Goal: Information Seeking & Learning: Check status

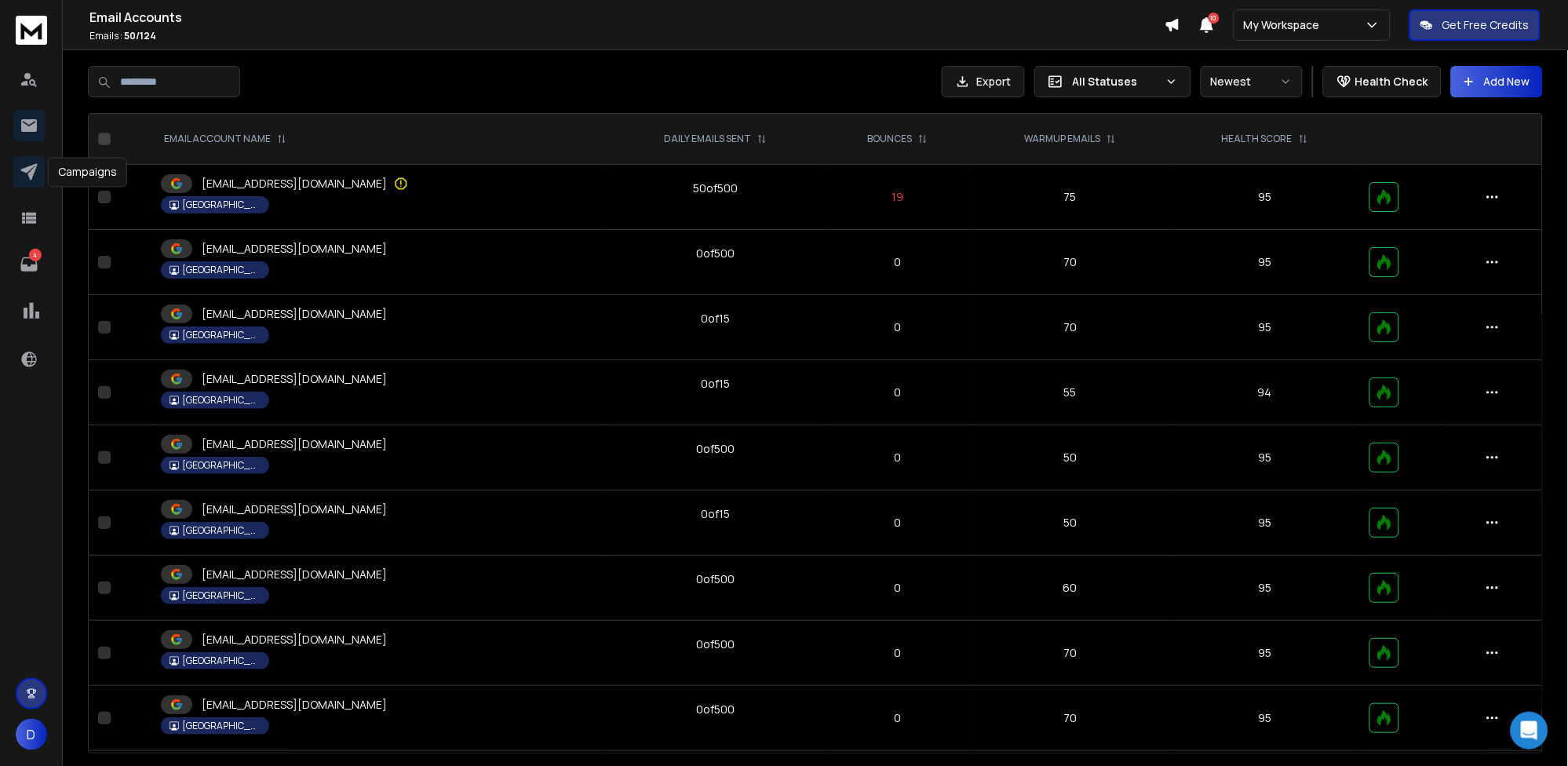
click at [31, 172] on icon at bounding box center [28, 171] width 16 height 16
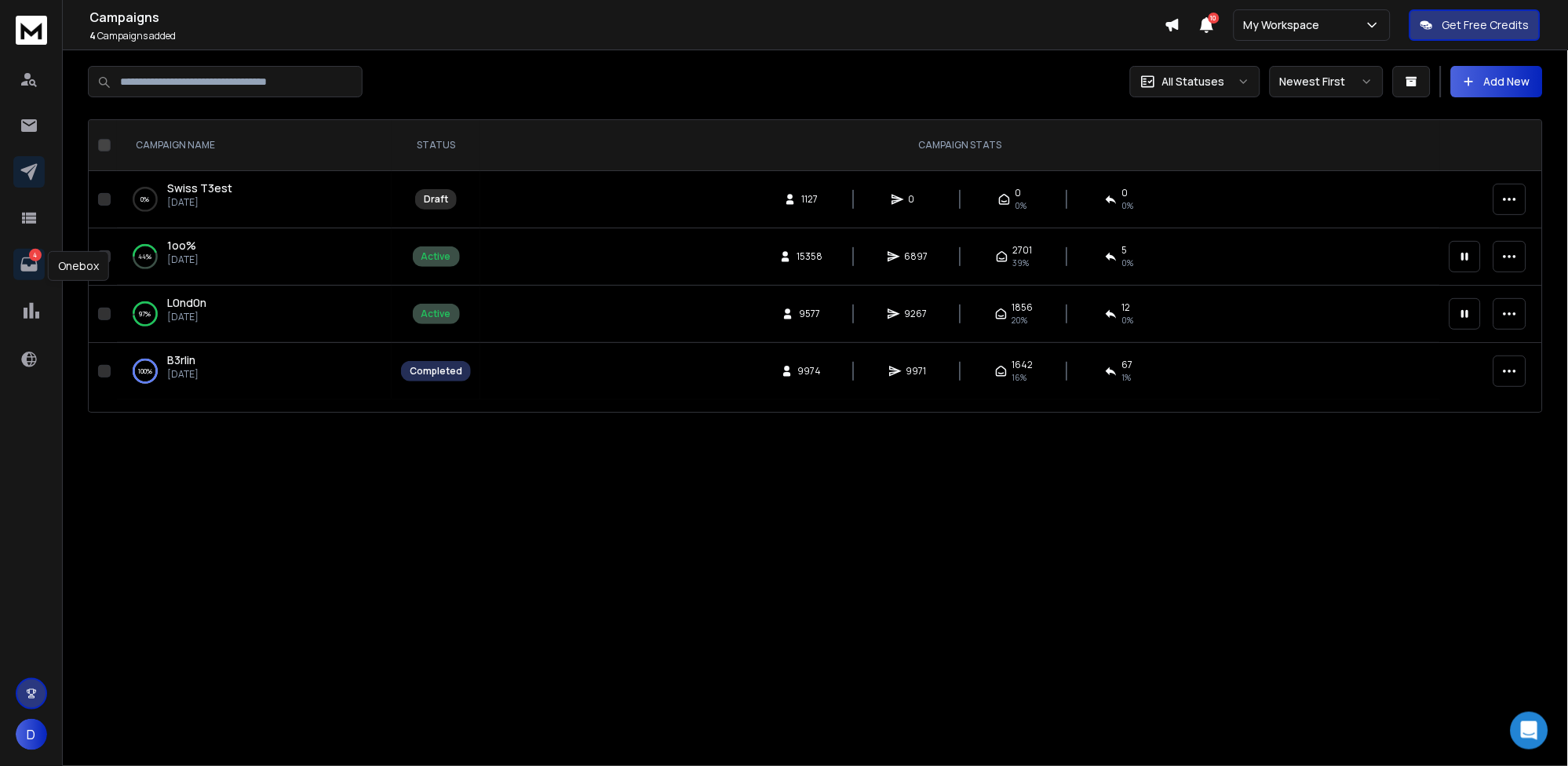
click at [36, 248] on p "4" at bounding box center [36, 255] width 13 height 13
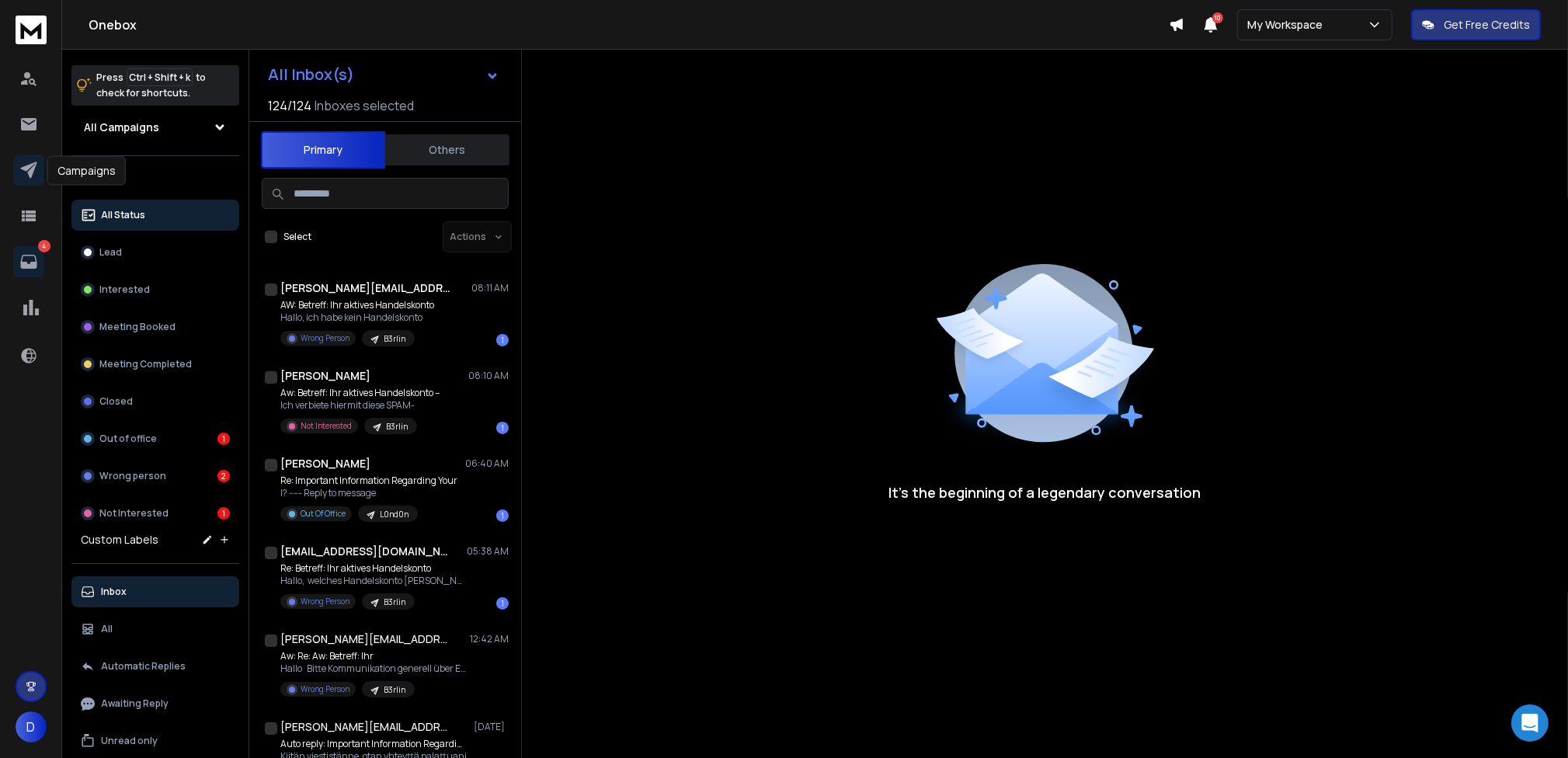
click at [37, 165] on icon at bounding box center [28, 170] width 19 height 19
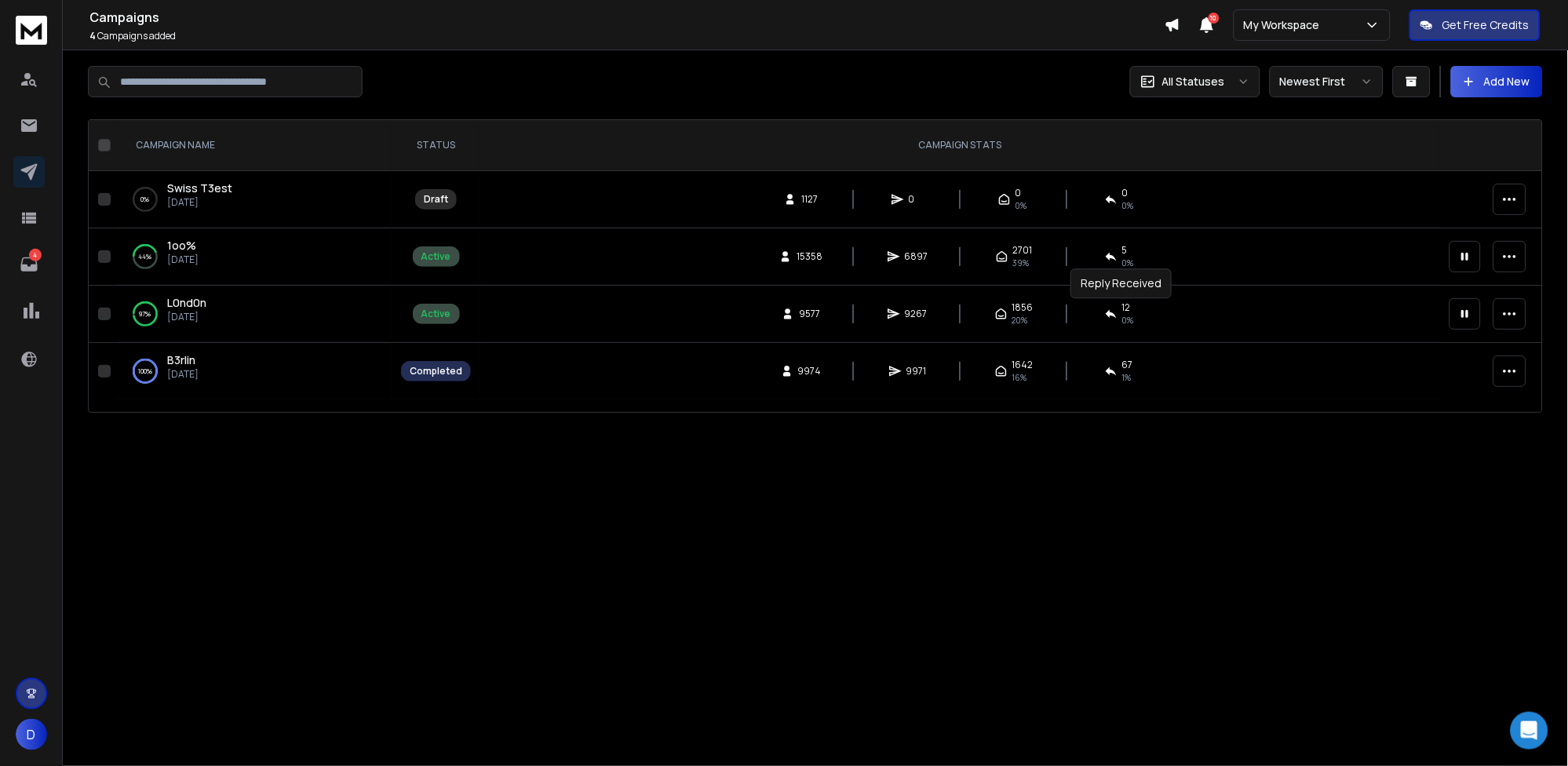
click at [1122, 312] on span "12" at bounding box center [1125, 308] width 8 height 13
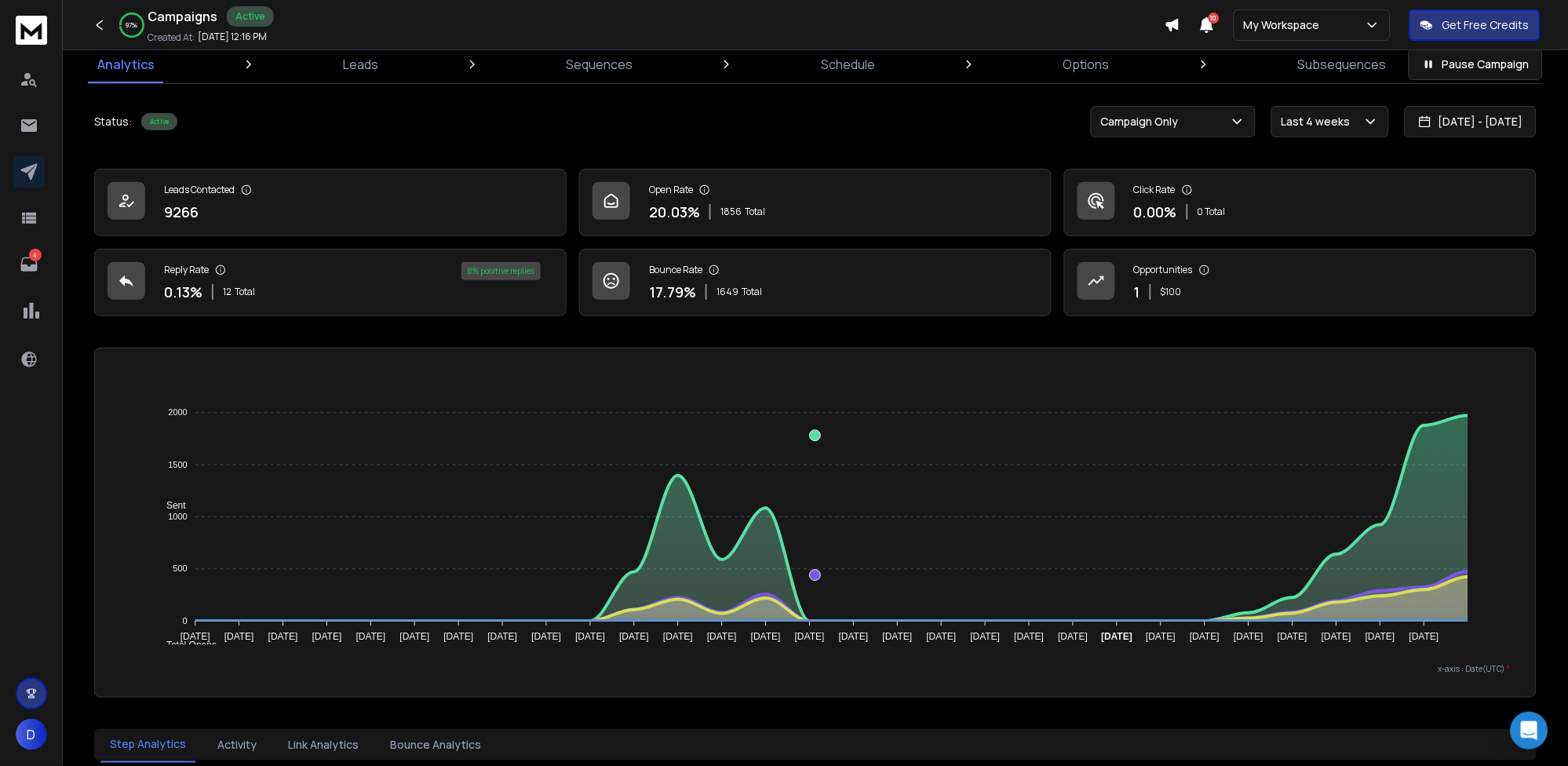
scroll to position [59, 0]
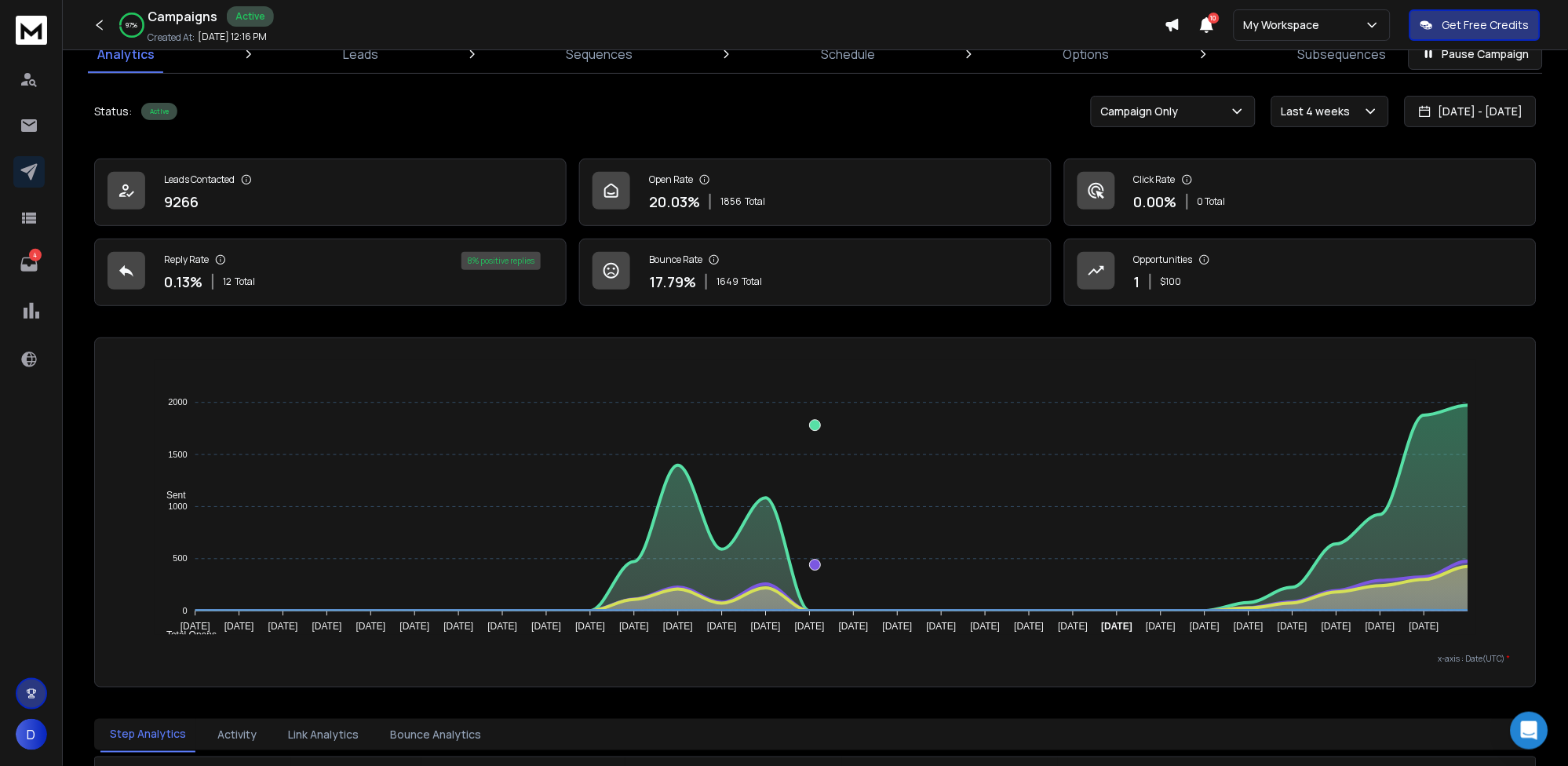
click at [1190, 131] on div "Status: Active Pause Campaign Campaign Only Last 4 weeks 11 Aug 2025 - 09 Sep 2…" at bounding box center [816, 497] width 1442 height 804
click at [1230, 116] on icon at bounding box center [1237, 111] width 16 height 16
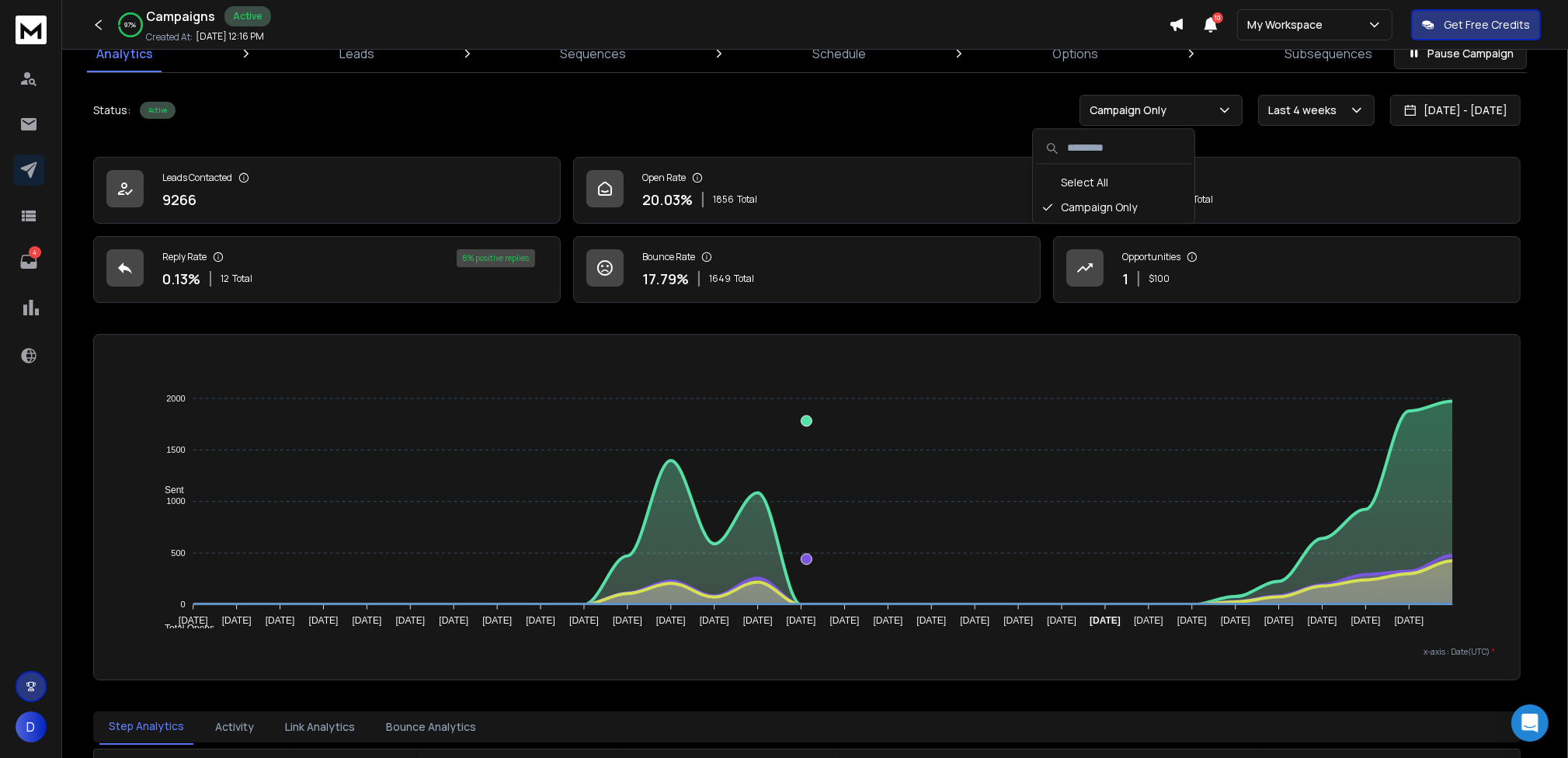
click at [1246, 130] on div "Status: Active Pause Campaign Campaign Only Last 4 weeks 11 Aug 2025 - 09 Sep 2…" at bounding box center [807, 491] width 1427 height 795
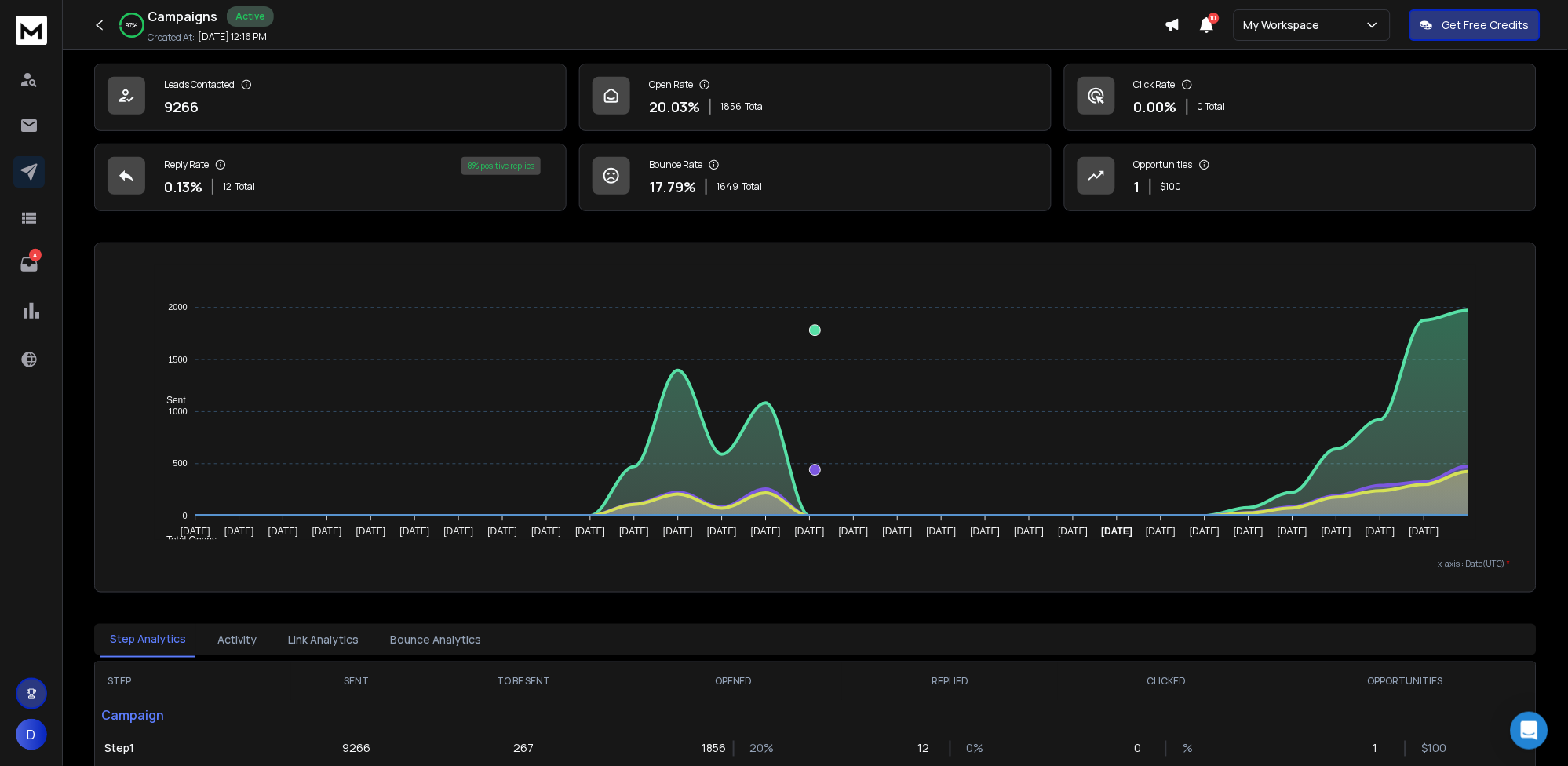
scroll to position [215, 0]
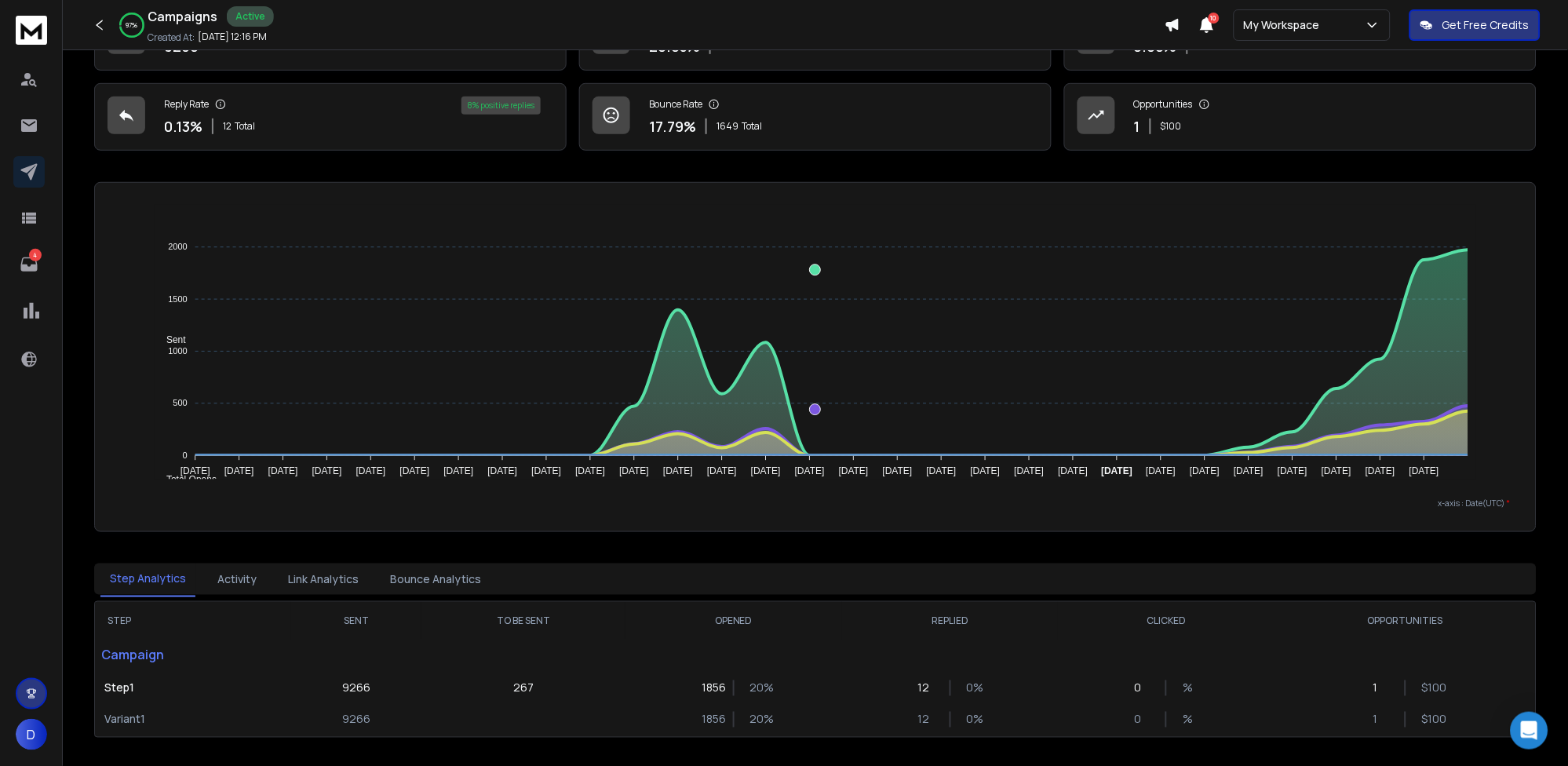
click at [235, 115] on div "0.13 % 12 Total" at bounding box center [209, 126] width 91 height 22
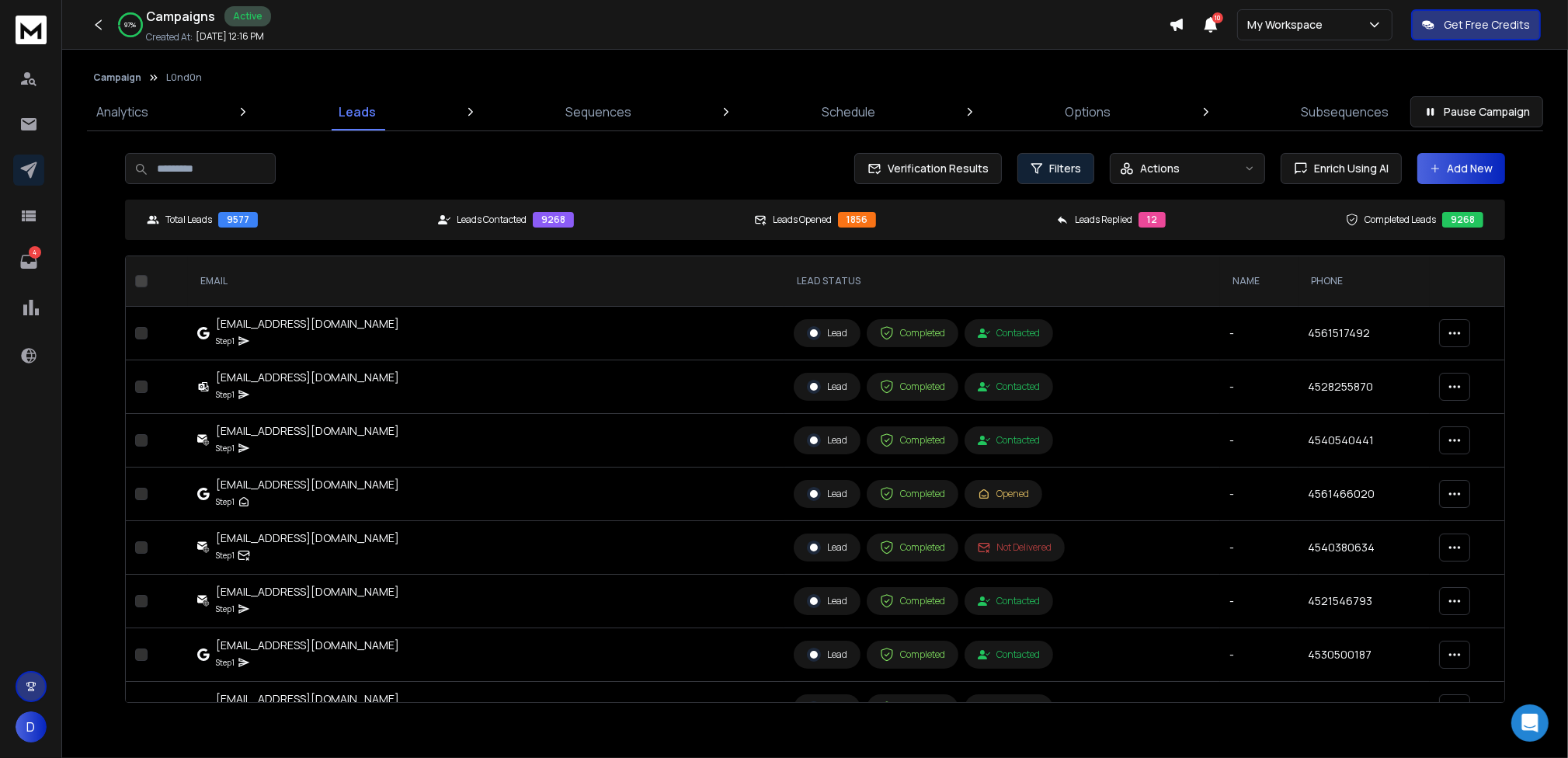
click at [1083, 160] on button "Filters" at bounding box center [1056, 169] width 77 height 31
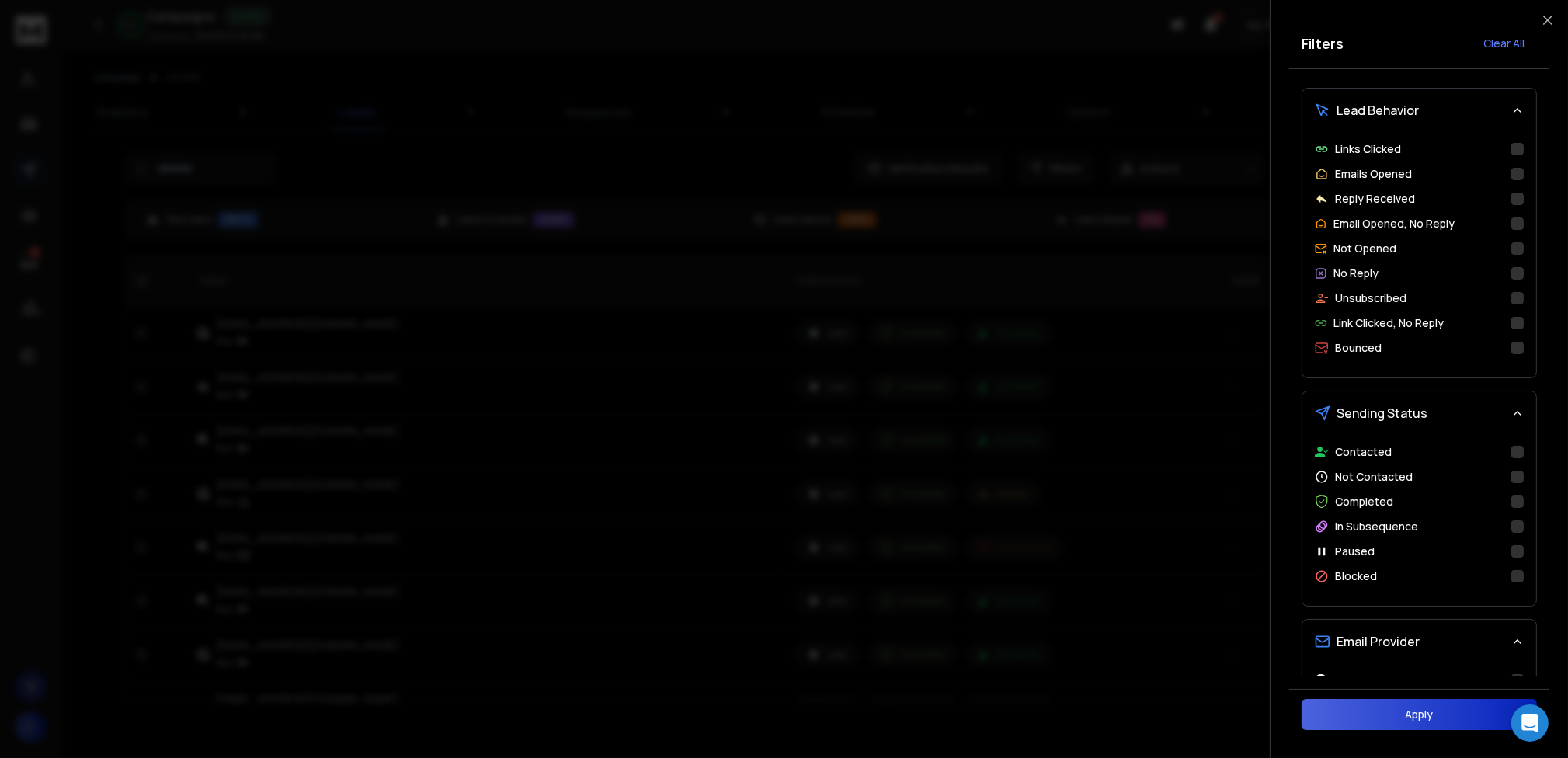
click at [1359, 199] on p "Reply Received" at bounding box center [1375, 199] width 80 height 15
click at [1511, 199] on button "Reply Received" at bounding box center [1517, 199] width 13 height 13
click at [1405, 712] on button "Apply" at bounding box center [1418, 714] width 235 height 31
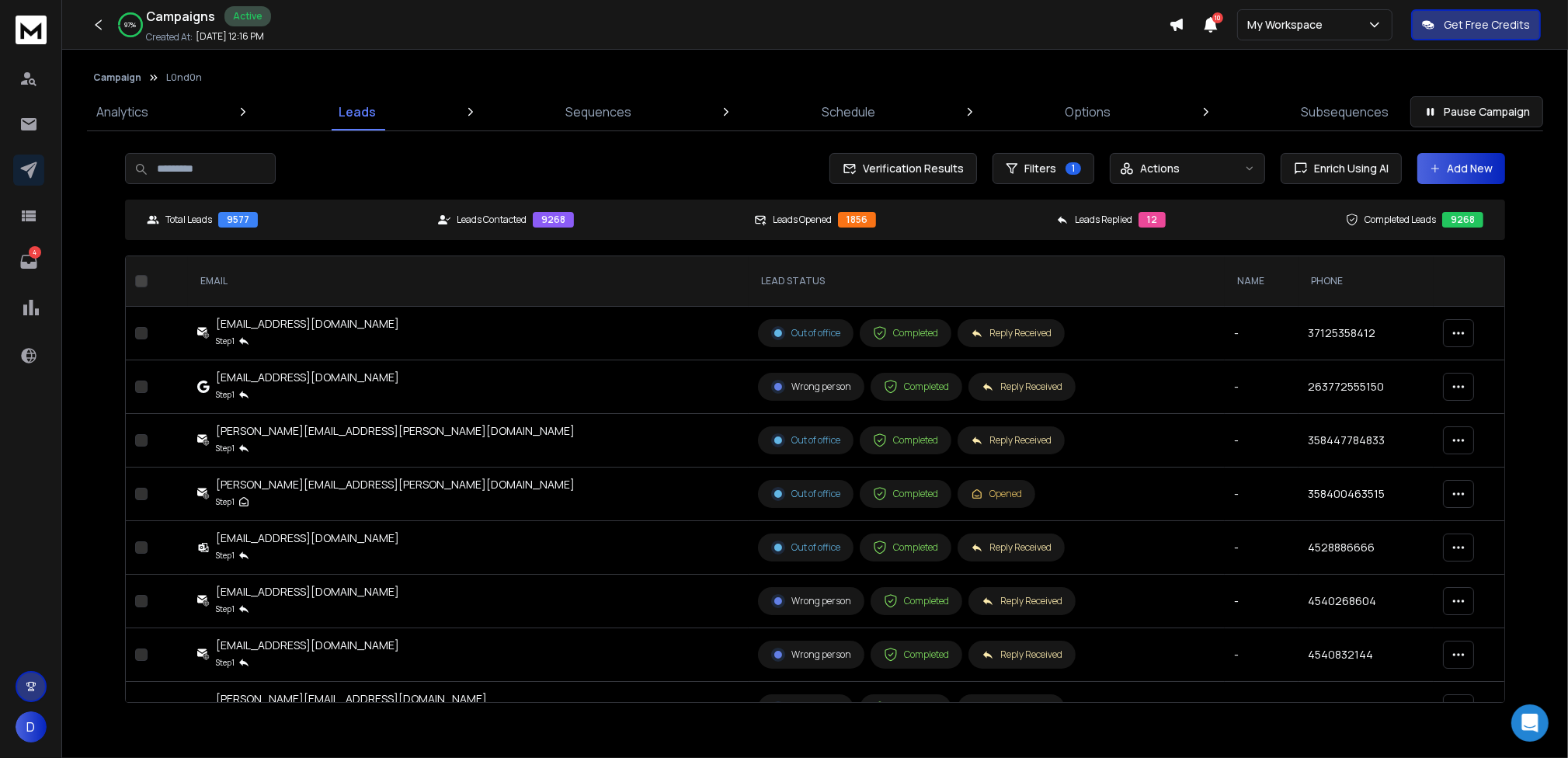
click at [667, 403] on tbody "hevijs05@inbox.lv Step 1 Out of office Completed Reply Received - 37125358412 s…" at bounding box center [815, 627] width 1378 height 643
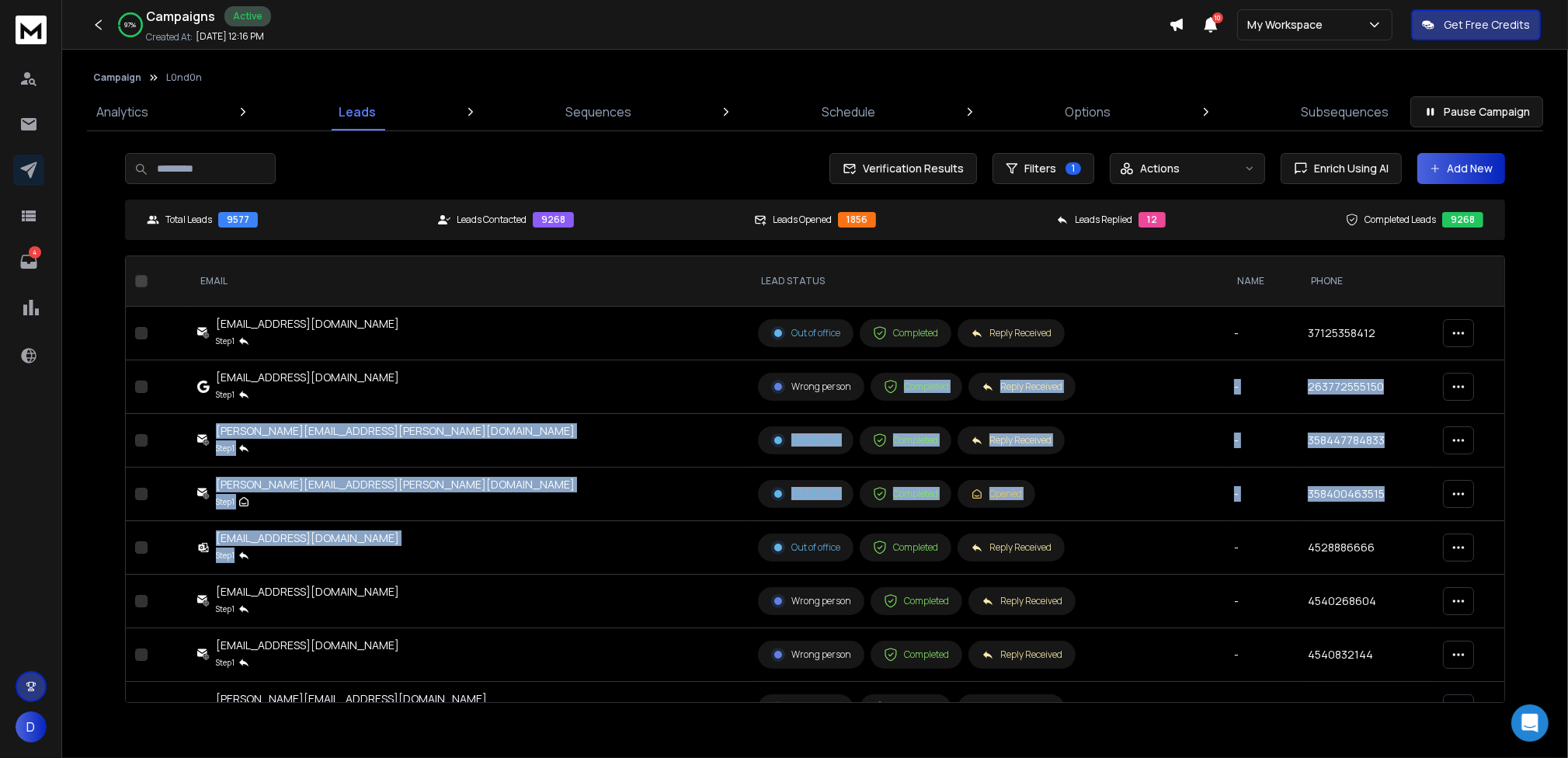
drag, startPoint x: 667, startPoint y: 403, endPoint x: 1290, endPoint y: 397, distance: 623.0
click at [1290, 397] on tbody "hevijs05@inbox.lv Step 1 Out of office Completed Reply Received - 37125358412 s…" at bounding box center [815, 627] width 1378 height 643
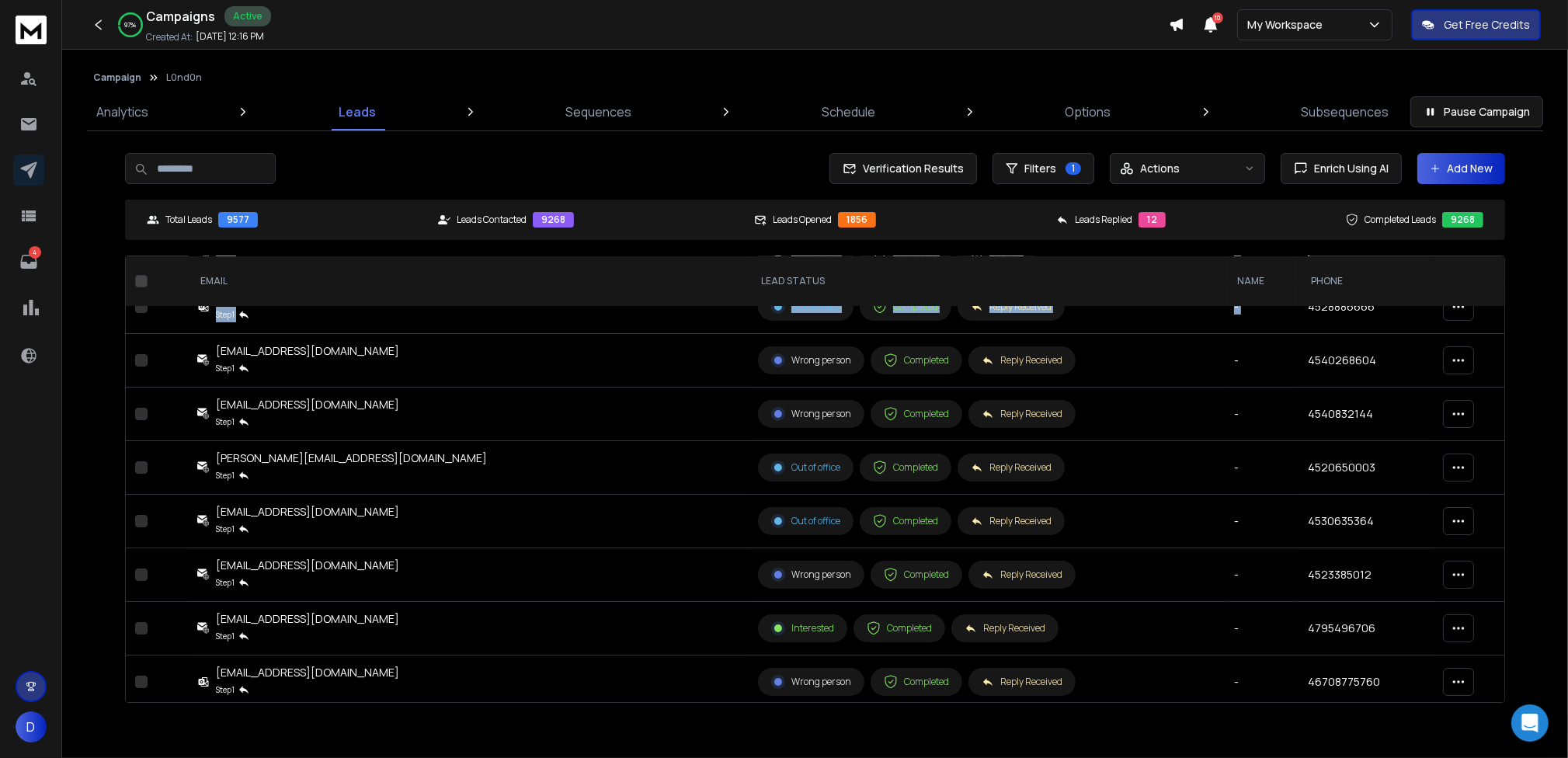
scroll to position [259, 0]
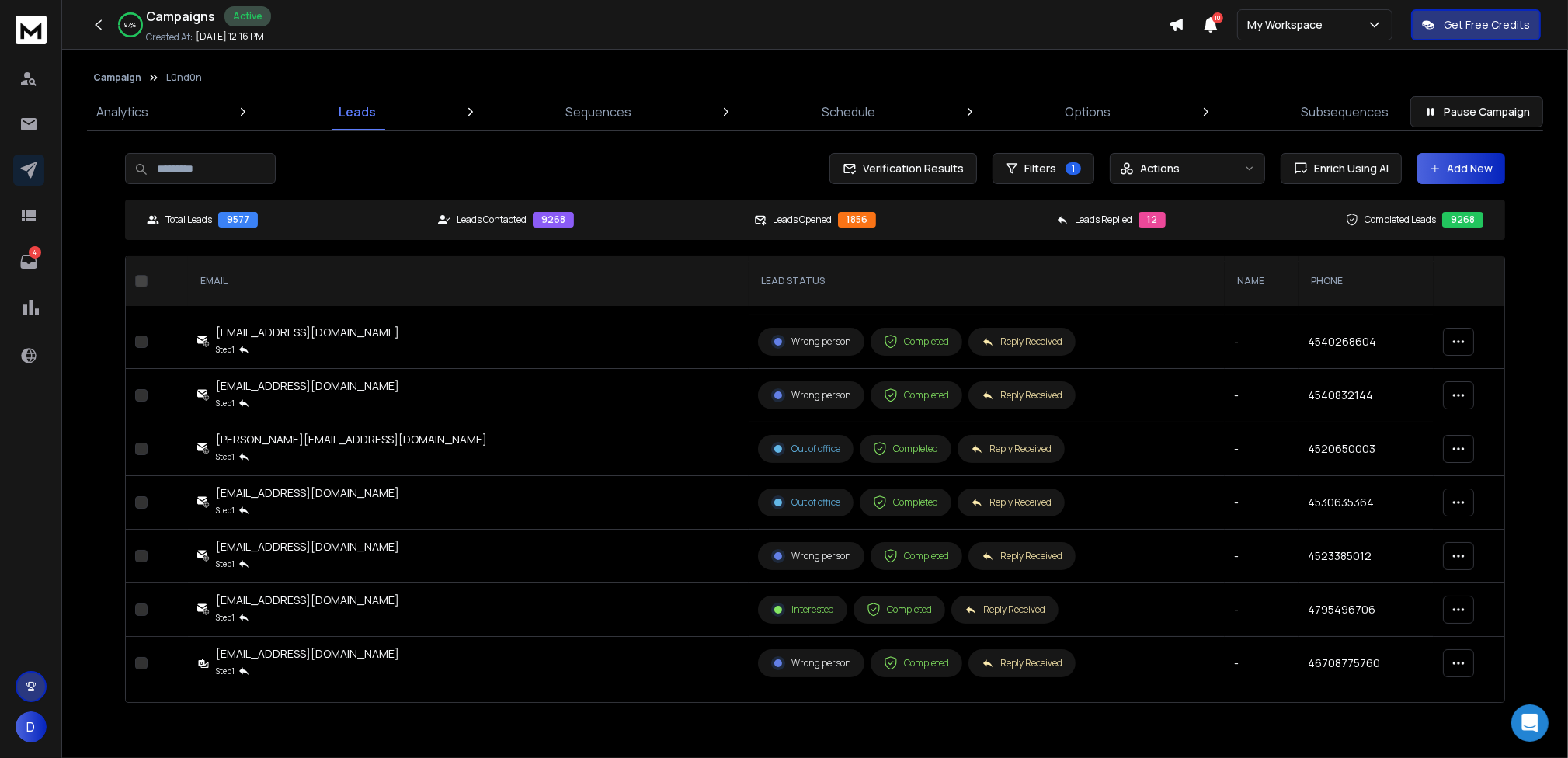
click at [981, 666] on div "Reply Received" at bounding box center [1021, 663] width 81 height 13
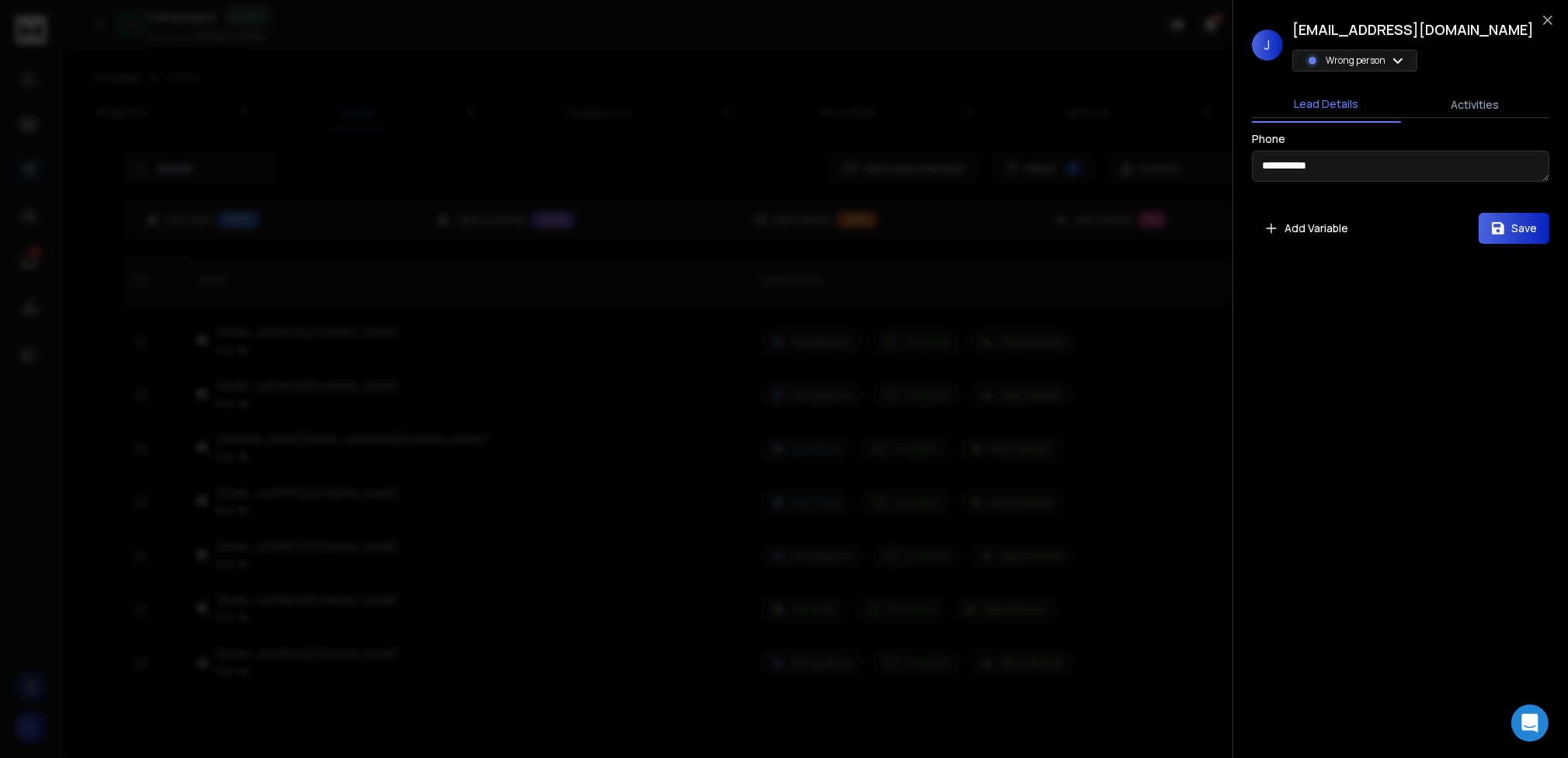
click at [1495, 82] on div "**********" at bounding box center [1400, 131] width 297 height 225
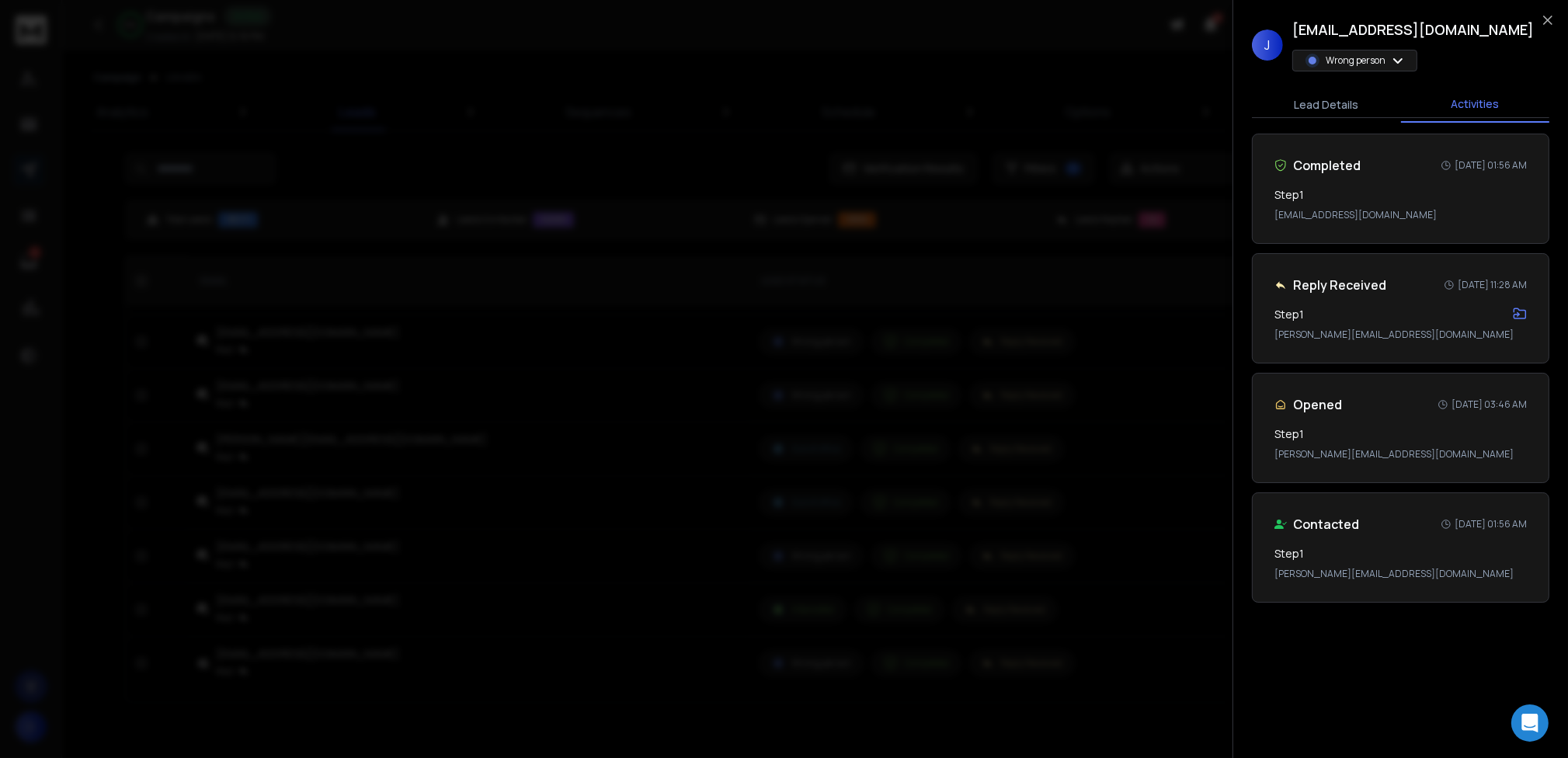
click at [1479, 109] on button "Activities" at bounding box center [1475, 104] width 149 height 35
click at [1485, 103] on button "Activities" at bounding box center [1475, 104] width 149 height 35
click at [1509, 316] on div "Step 1" at bounding box center [1400, 314] width 252 height 15
click at [1519, 316] on icon at bounding box center [1520, 313] width 12 height 10
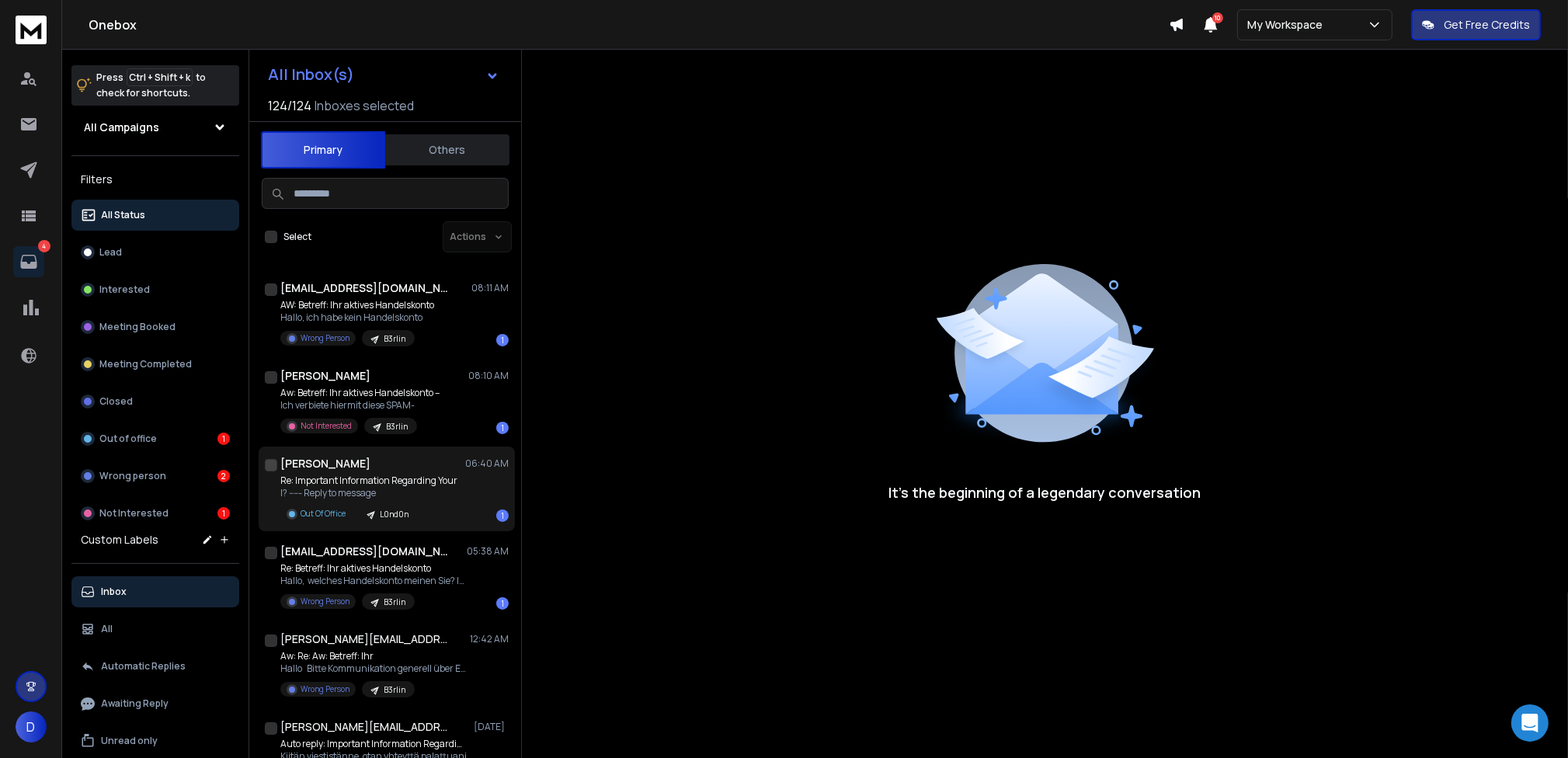
click at [408, 489] on p "|? ----- Reply to message" at bounding box center [368, 493] width 177 height 13
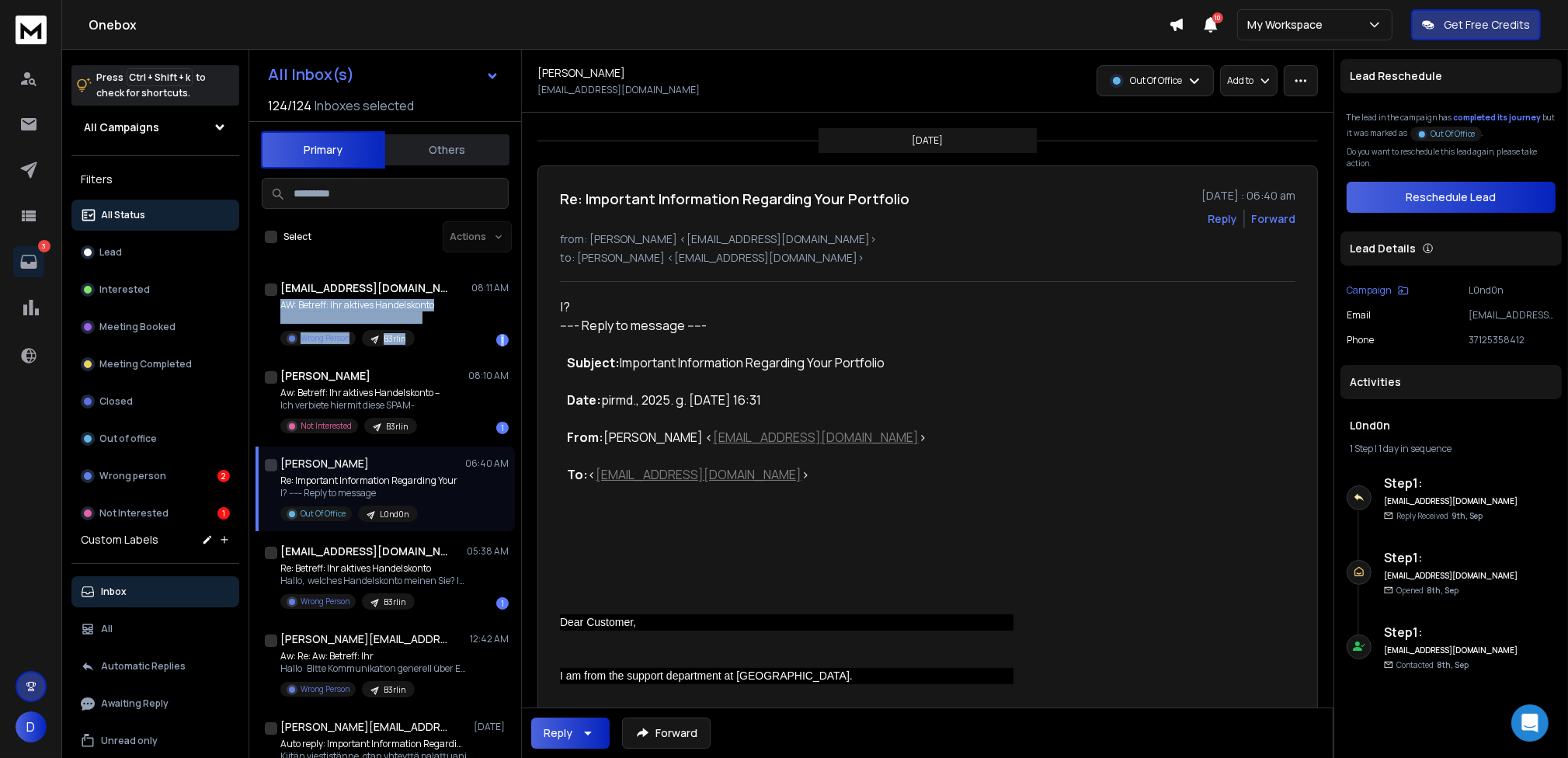
drag, startPoint x: 516, startPoint y: 262, endPoint x: 519, endPoint y: 338, distance: 76.1
click at [518, 338] on div "Select Actions [EMAIL_ADDRESS][DOMAIN_NAME] 08:11 AM AW: Betreff: Ihr aktives H…" at bounding box center [385, 500] width 272 height 656
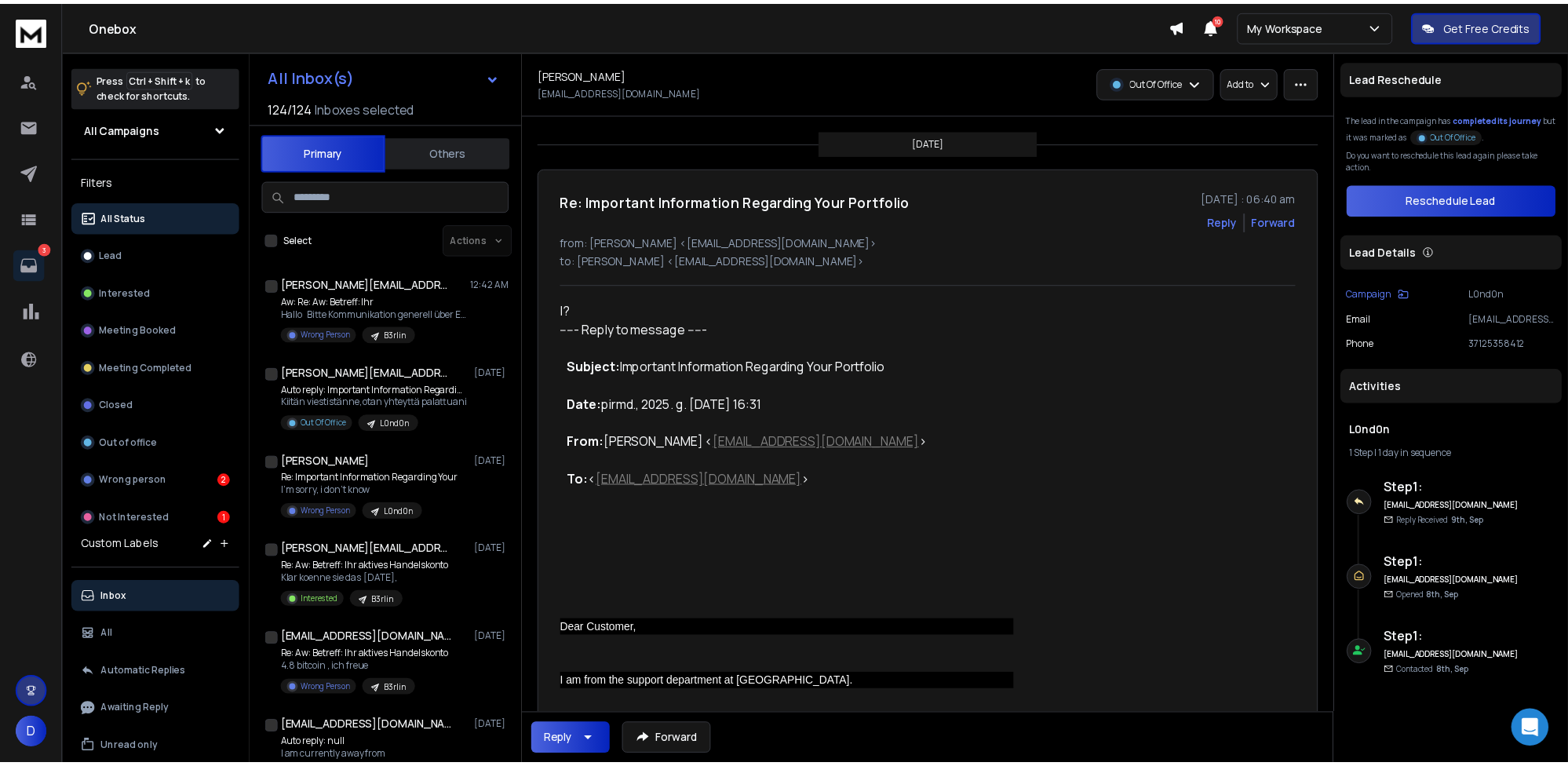
scroll to position [355, 0]
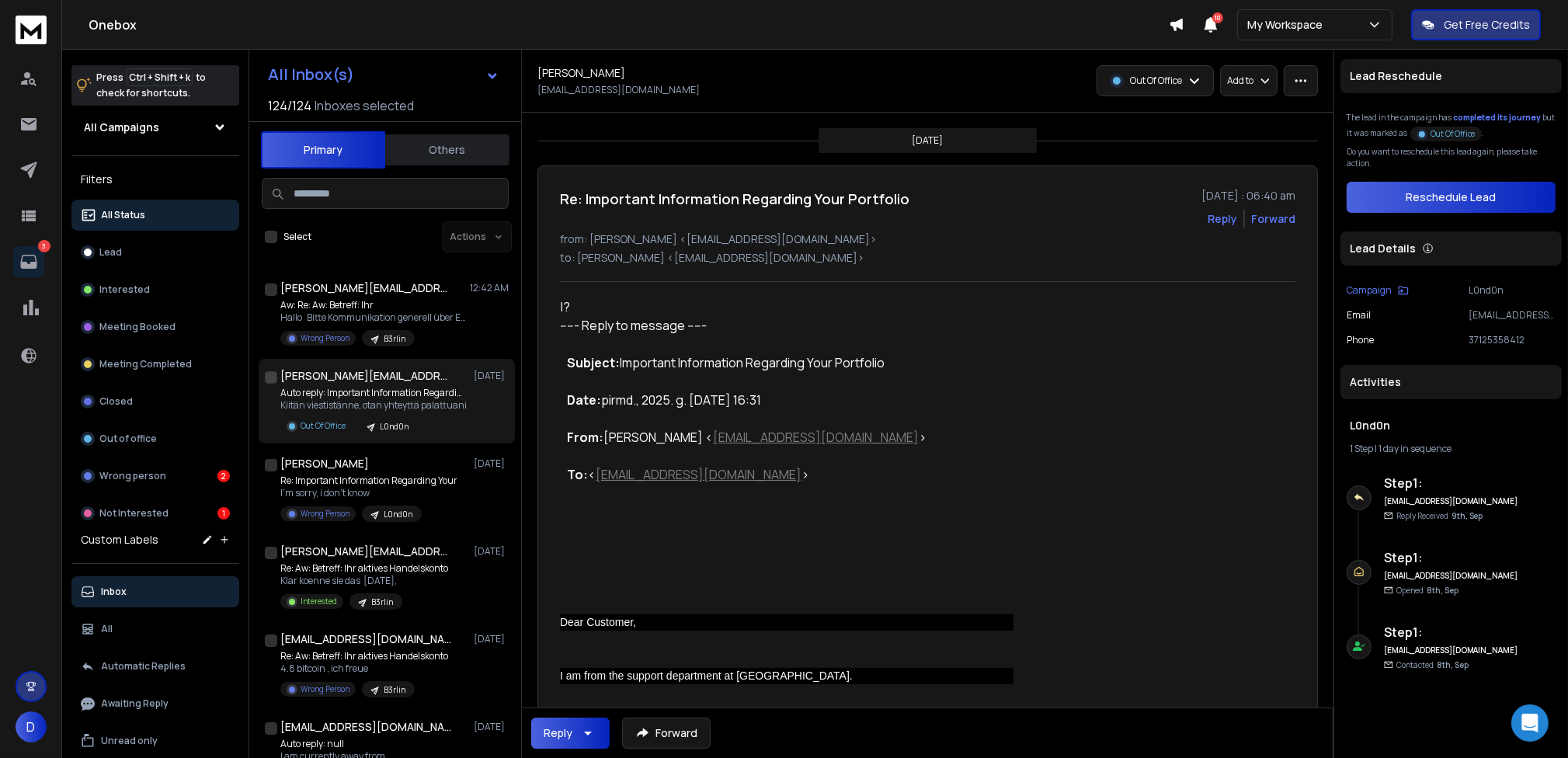
click at [408, 403] on p "Kiitän viestistänne, otan yhteyttä palattuani" at bounding box center [373, 405] width 186 height 13
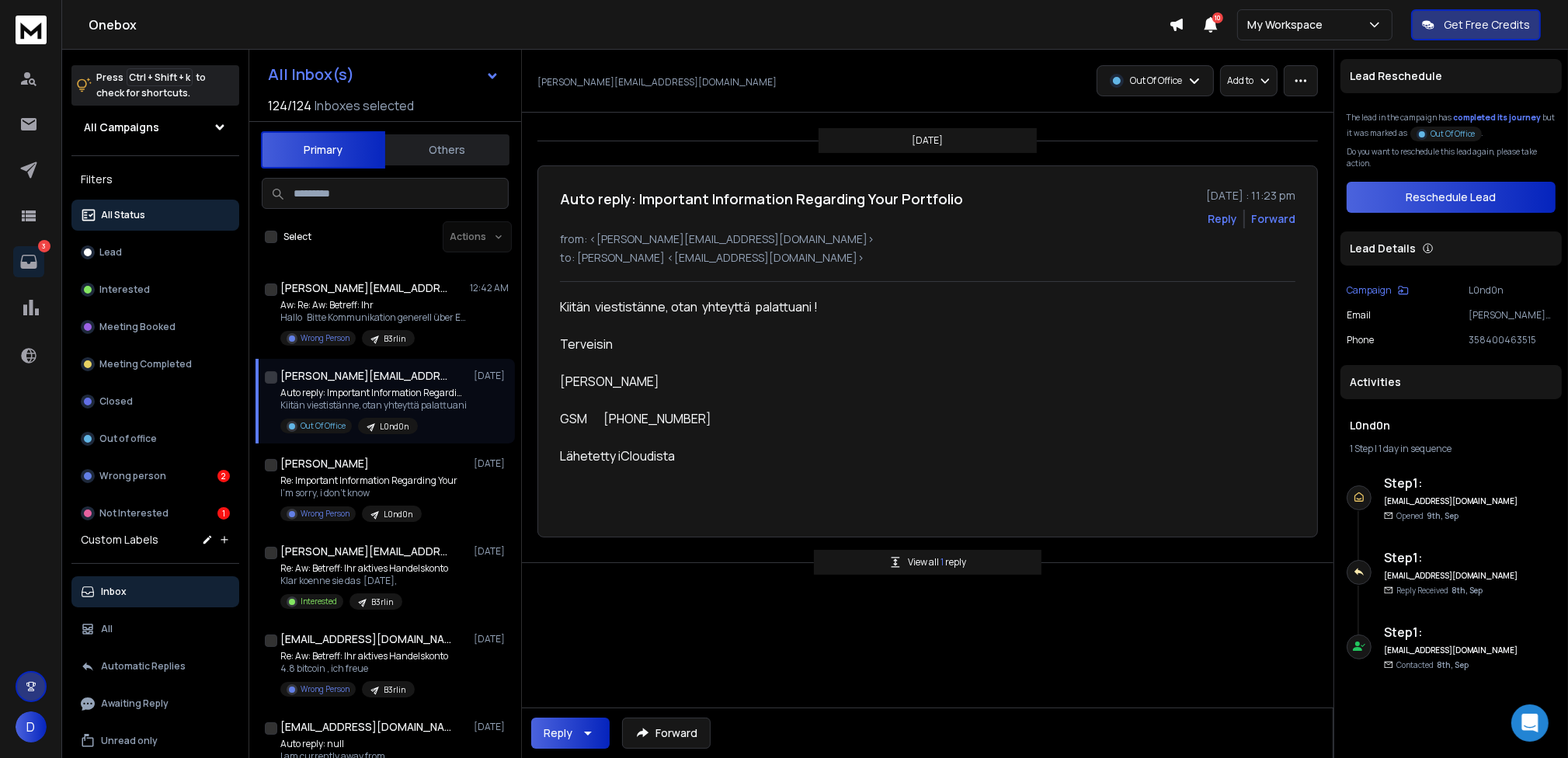
drag, startPoint x: 724, startPoint y: 422, endPoint x: 602, endPoint y: 408, distance: 122.8
click at [602, 408] on div "Kiitän viestistänne, otan yhteyttä palattuani ! Terveisin [PERSON_NAME] GSM [PH…" at bounding box center [793, 406] width 466 height 218
copy div "GSM [PHONE_NUMBER]"
drag, startPoint x: 613, startPoint y: 428, endPoint x: 613, endPoint y: 419, distance: 9.0
click at [613, 425] on div "Kiitän viestistänne, otan yhteyttä palattuani ! Terveisin [PERSON_NAME] GSM [PH…" at bounding box center [793, 406] width 466 height 218
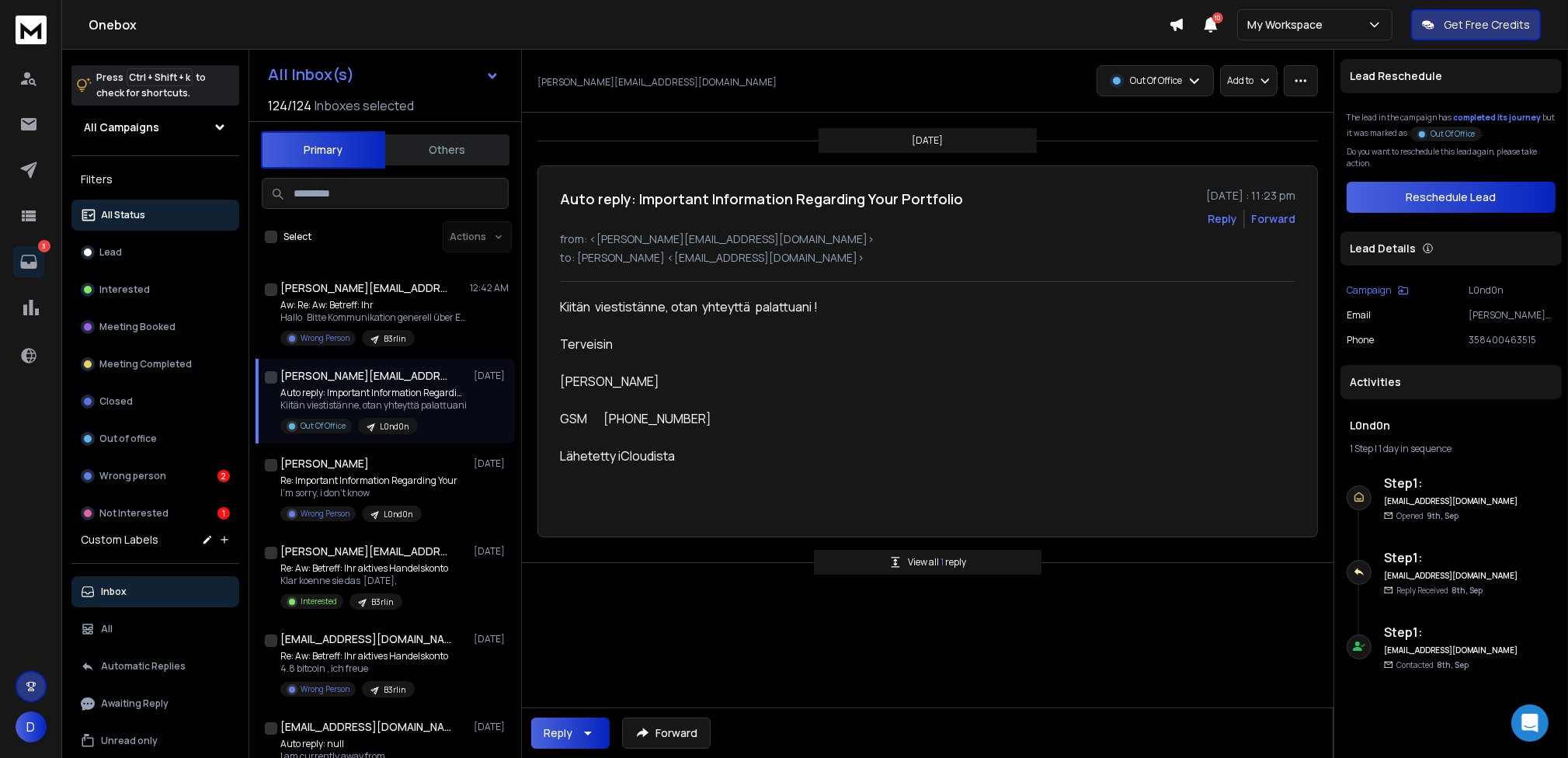
click at [612, 419] on div "Kiitän viestistänne, otan yhteyttä palattuani ! Terveisin [PERSON_NAME] GSM [PH…" at bounding box center [793, 406] width 466 height 218
drag, startPoint x: 612, startPoint y: 419, endPoint x: 716, endPoint y: 416, distance: 104.0
click at [716, 416] on div "Kiitän viestistänne, otan yhteyttä palattuani ! Terveisin [PERSON_NAME] GSM [PH…" at bounding box center [793, 406] width 466 height 218
copy div "358 400 463 515"
click at [23, 162] on icon at bounding box center [28, 170] width 19 height 19
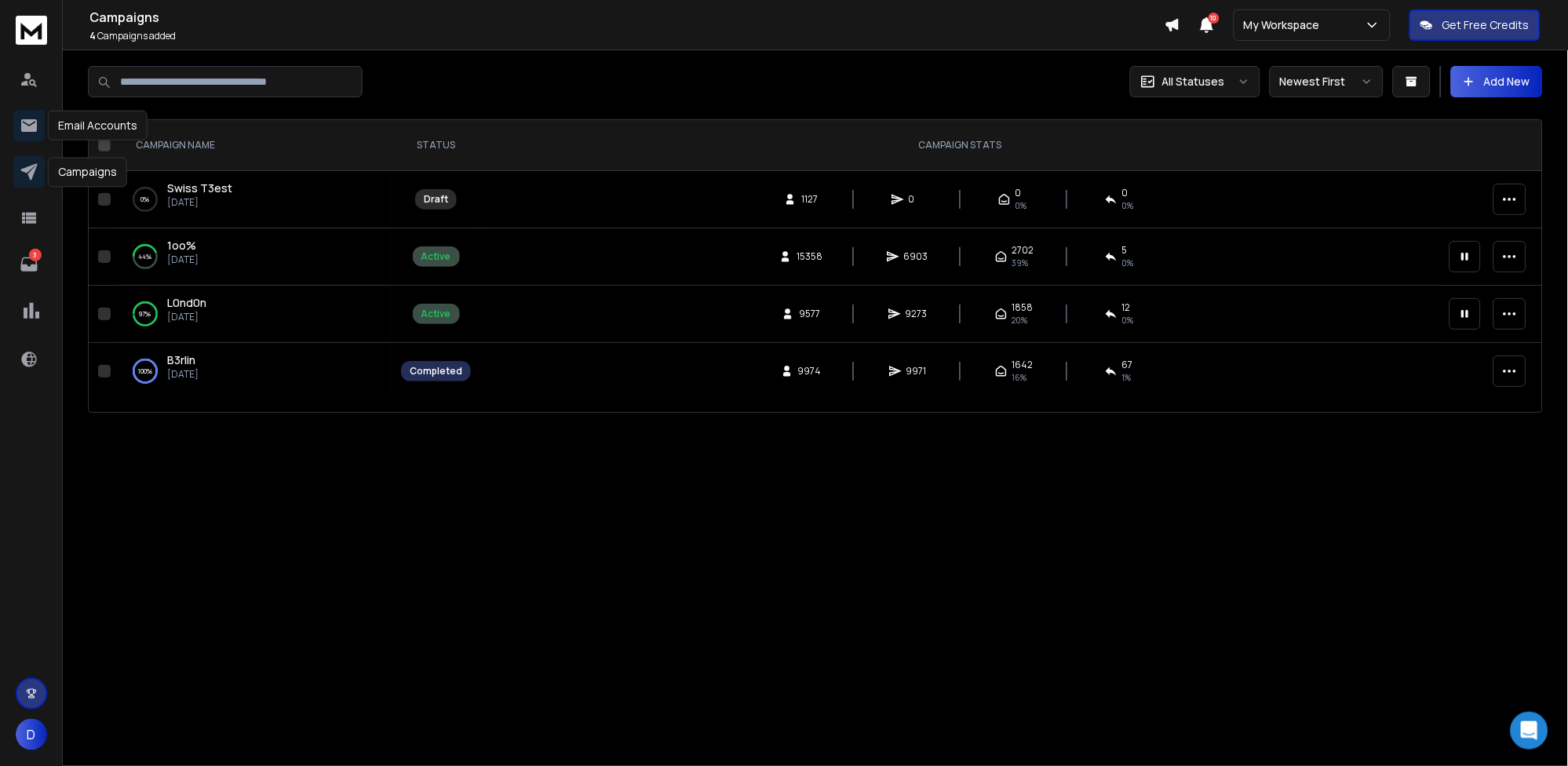
click at [35, 126] on icon at bounding box center [28, 126] width 16 height 13
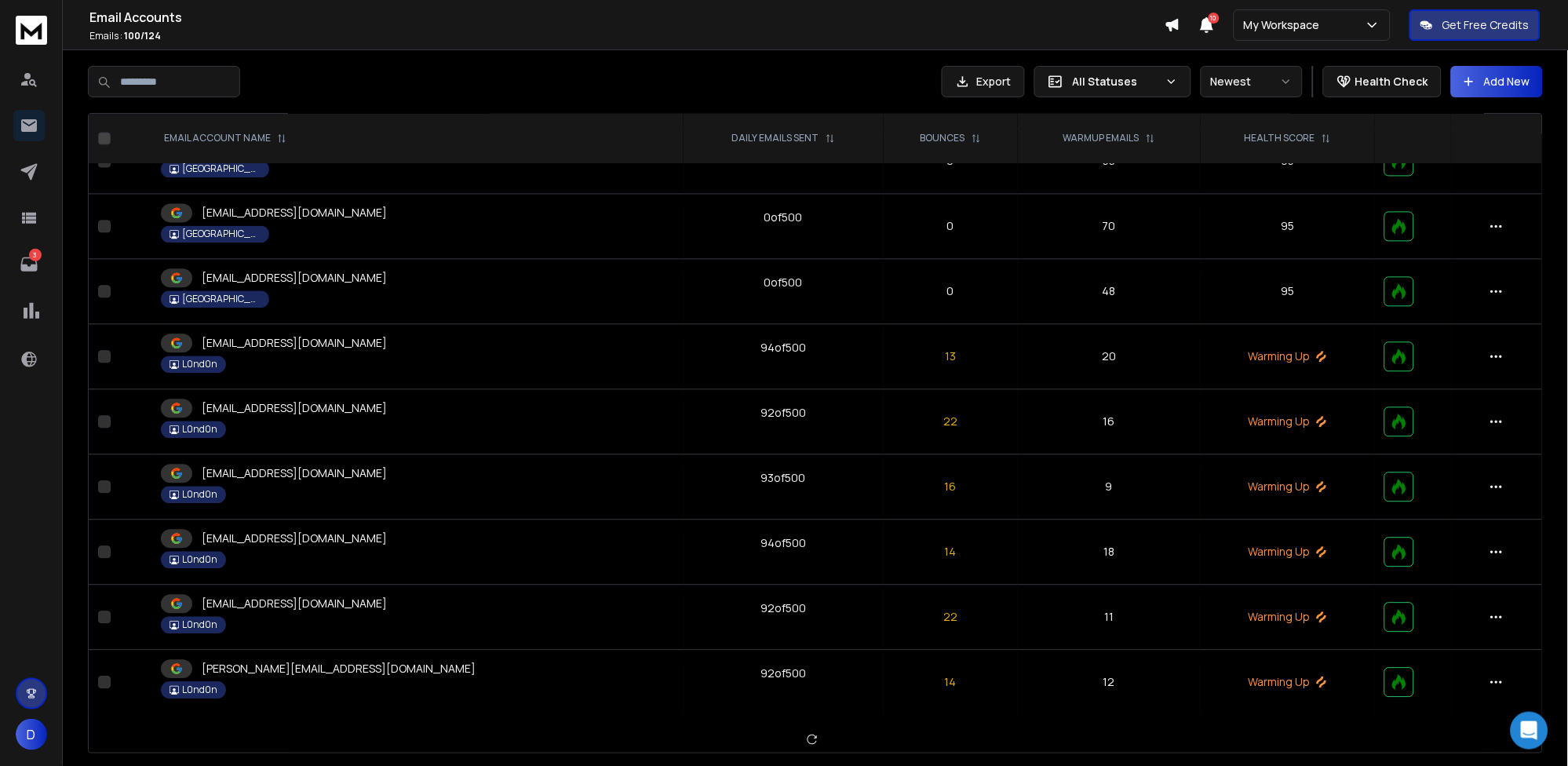
scroll to position [5977, 0]
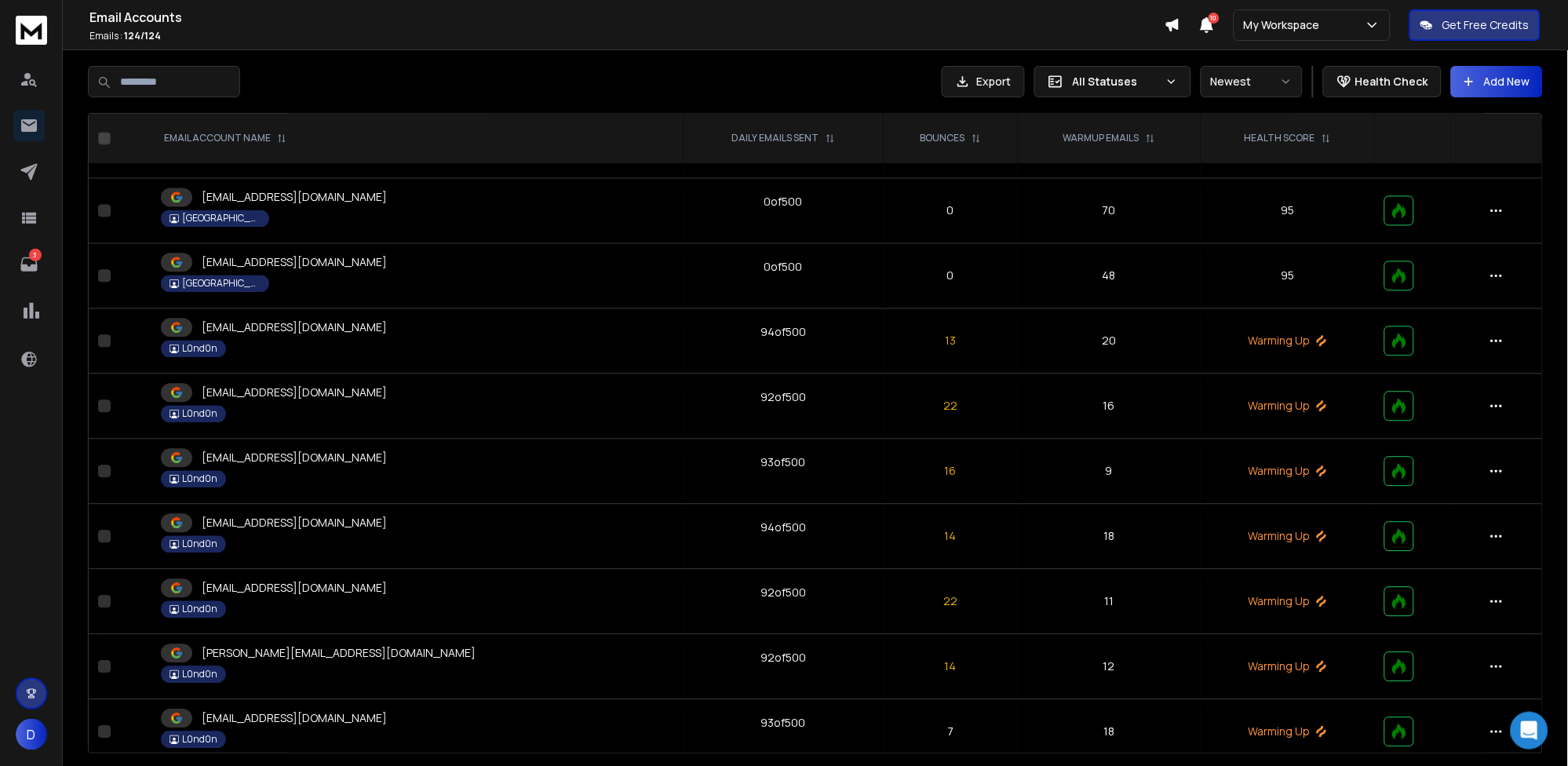
click at [19, 246] on div "3" at bounding box center [31, 222] width 36 height 317
click at [26, 257] on icon at bounding box center [28, 264] width 19 height 19
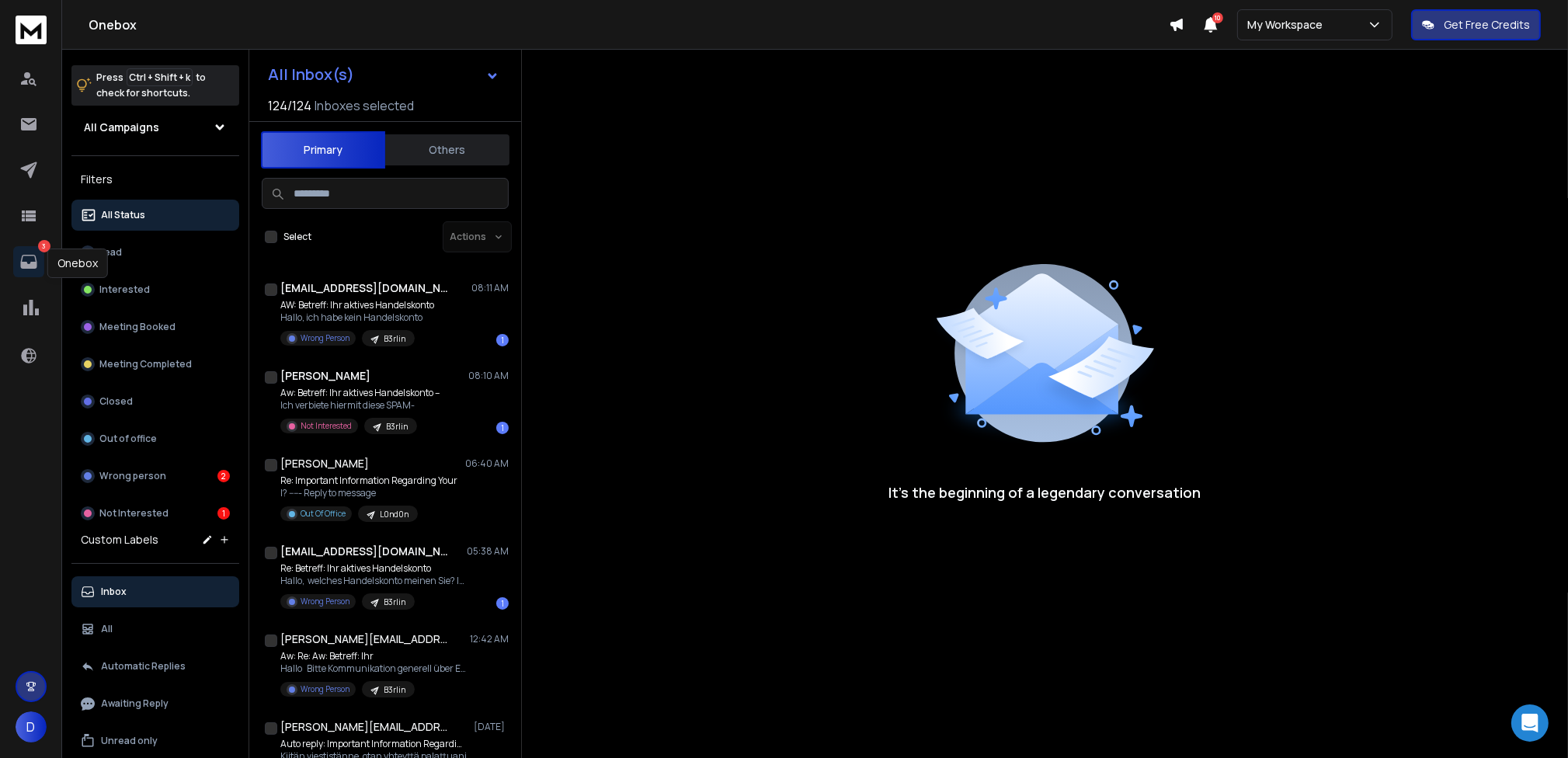
click at [25, 255] on icon at bounding box center [28, 261] width 19 height 19
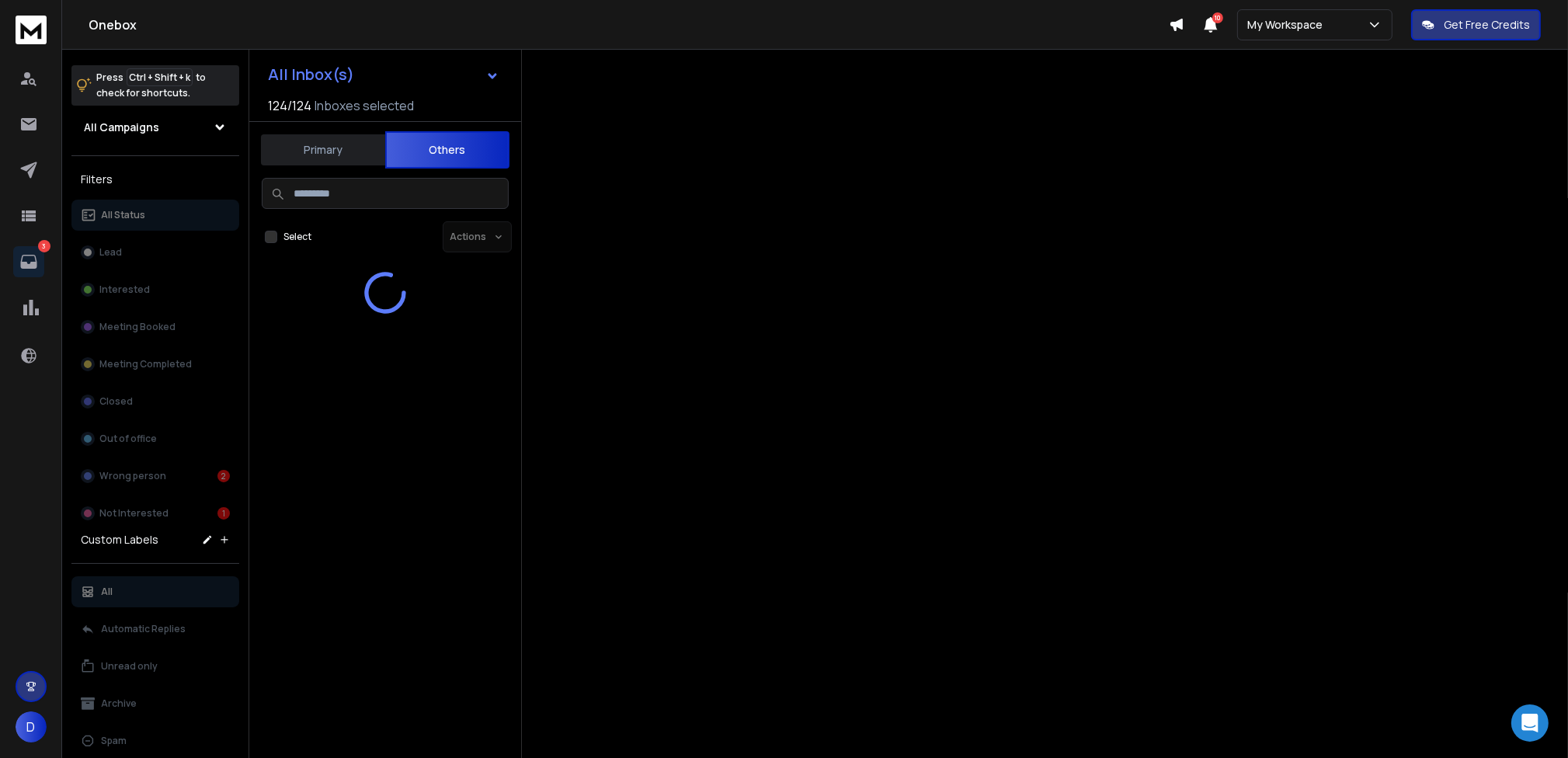
click at [471, 141] on button "Others" at bounding box center [447, 150] width 124 height 37
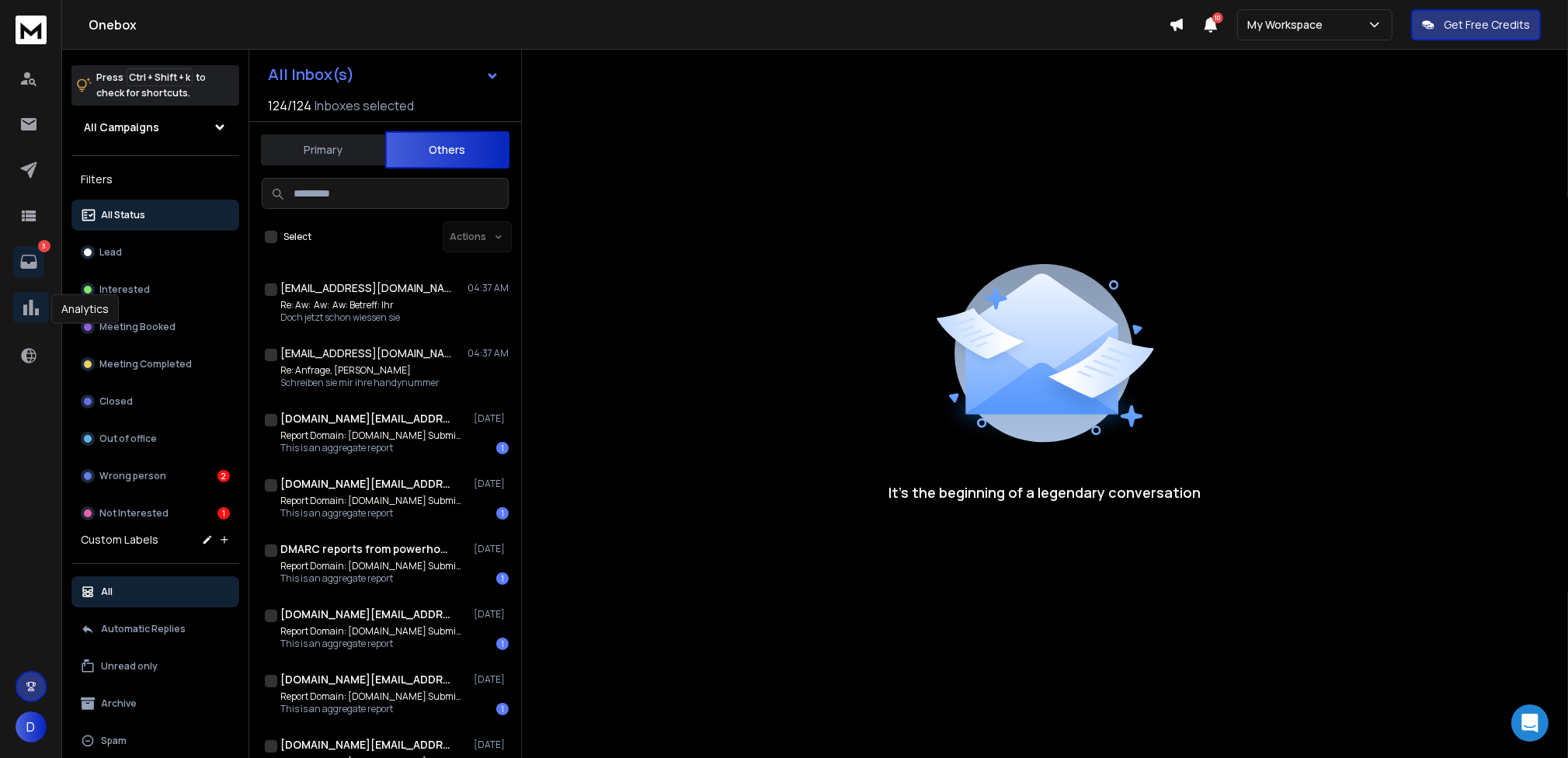
drag, startPoint x: 33, startPoint y: 287, endPoint x: 34, endPoint y: 296, distance: 9.1
click at [34, 296] on div "3" at bounding box center [31, 219] width 35 height 314
drag, startPoint x: 34, startPoint y: 296, endPoint x: 24, endPoint y: 306, distance: 14.1
click at [24, 306] on icon at bounding box center [31, 307] width 24 height 24
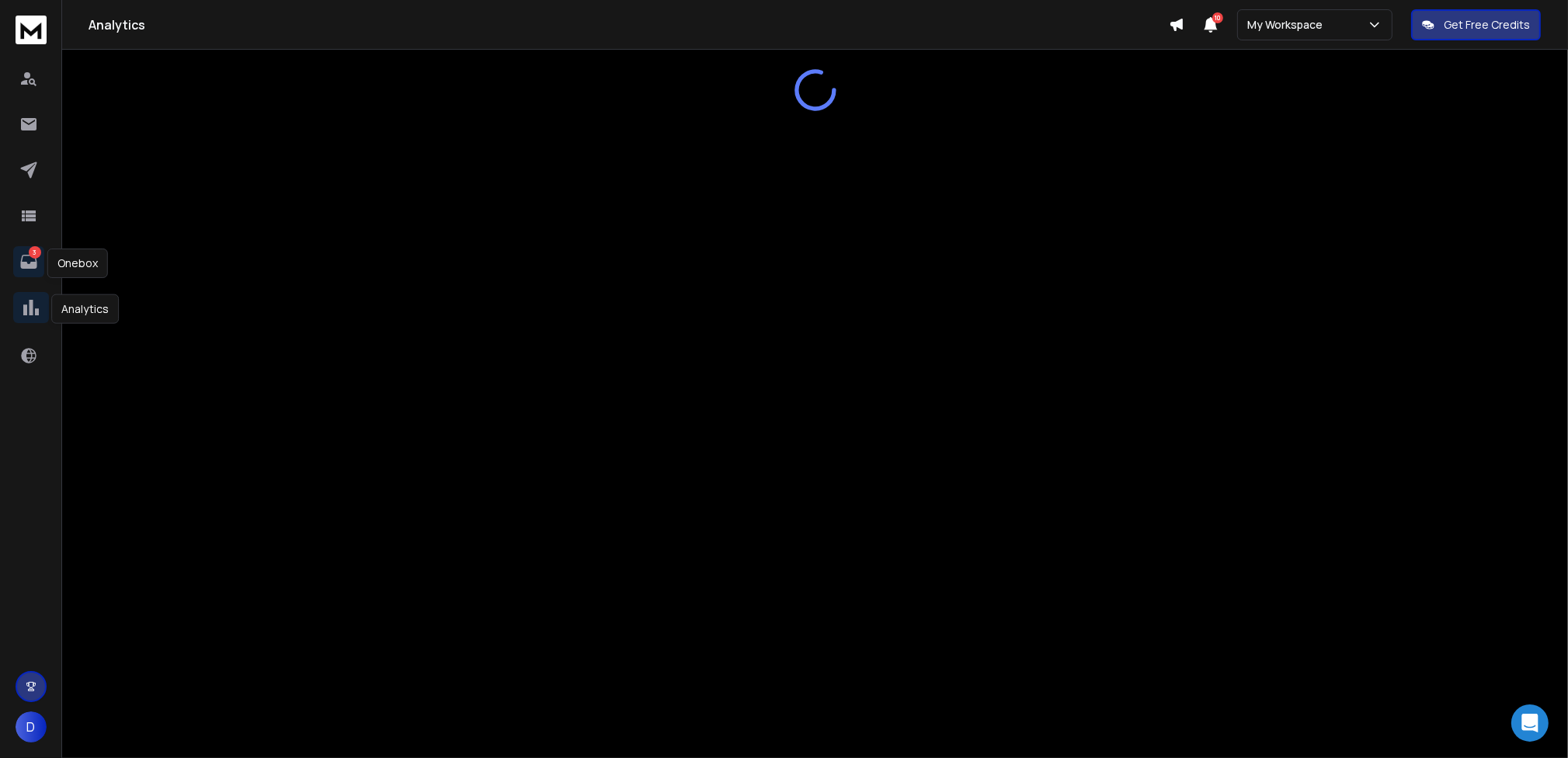
click at [28, 252] on link "3" at bounding box center [29, 261] width 31 height 31
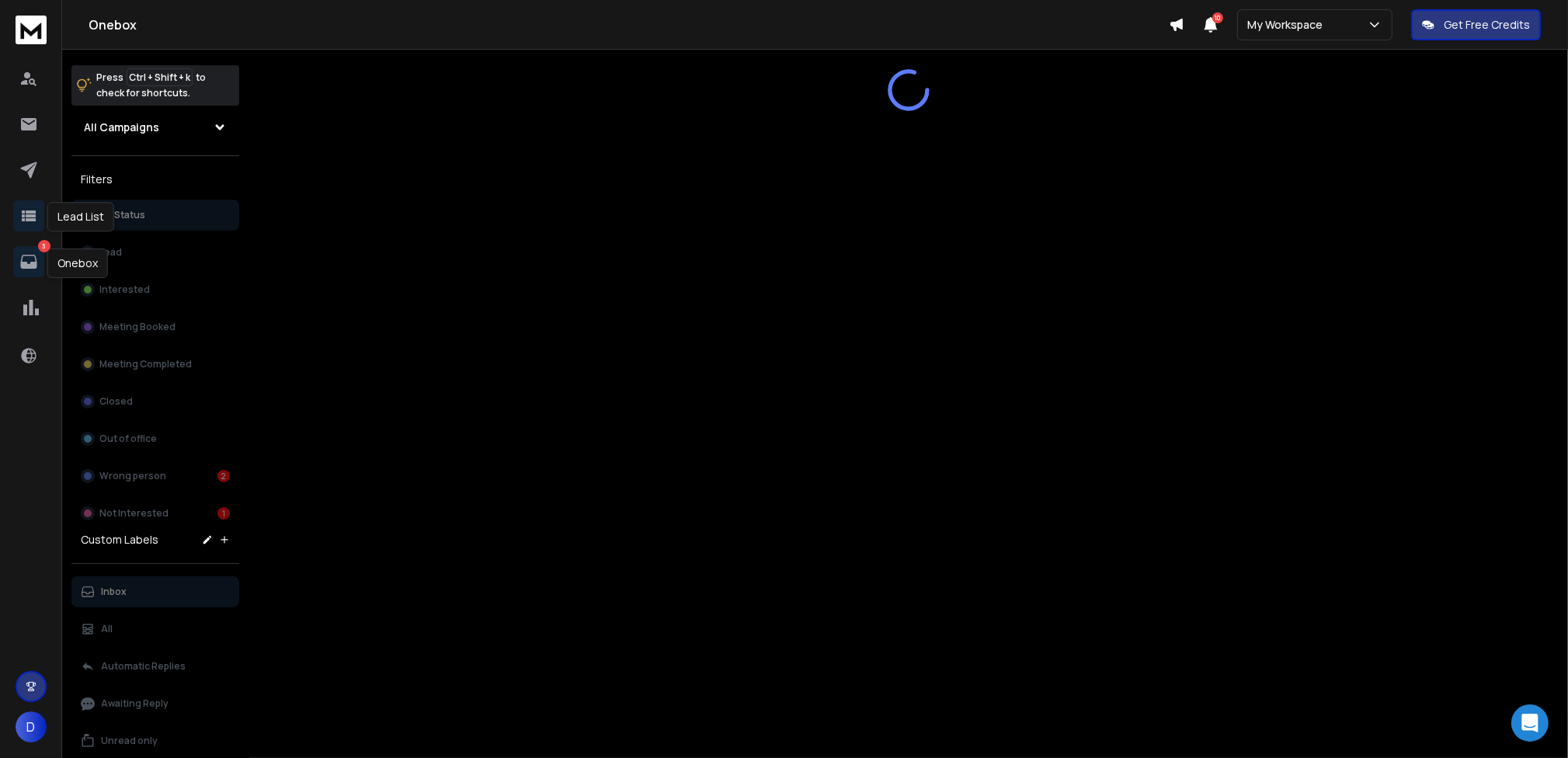
click at [27, 216] on icon at bounding box center [28, 216] width 14 height 11
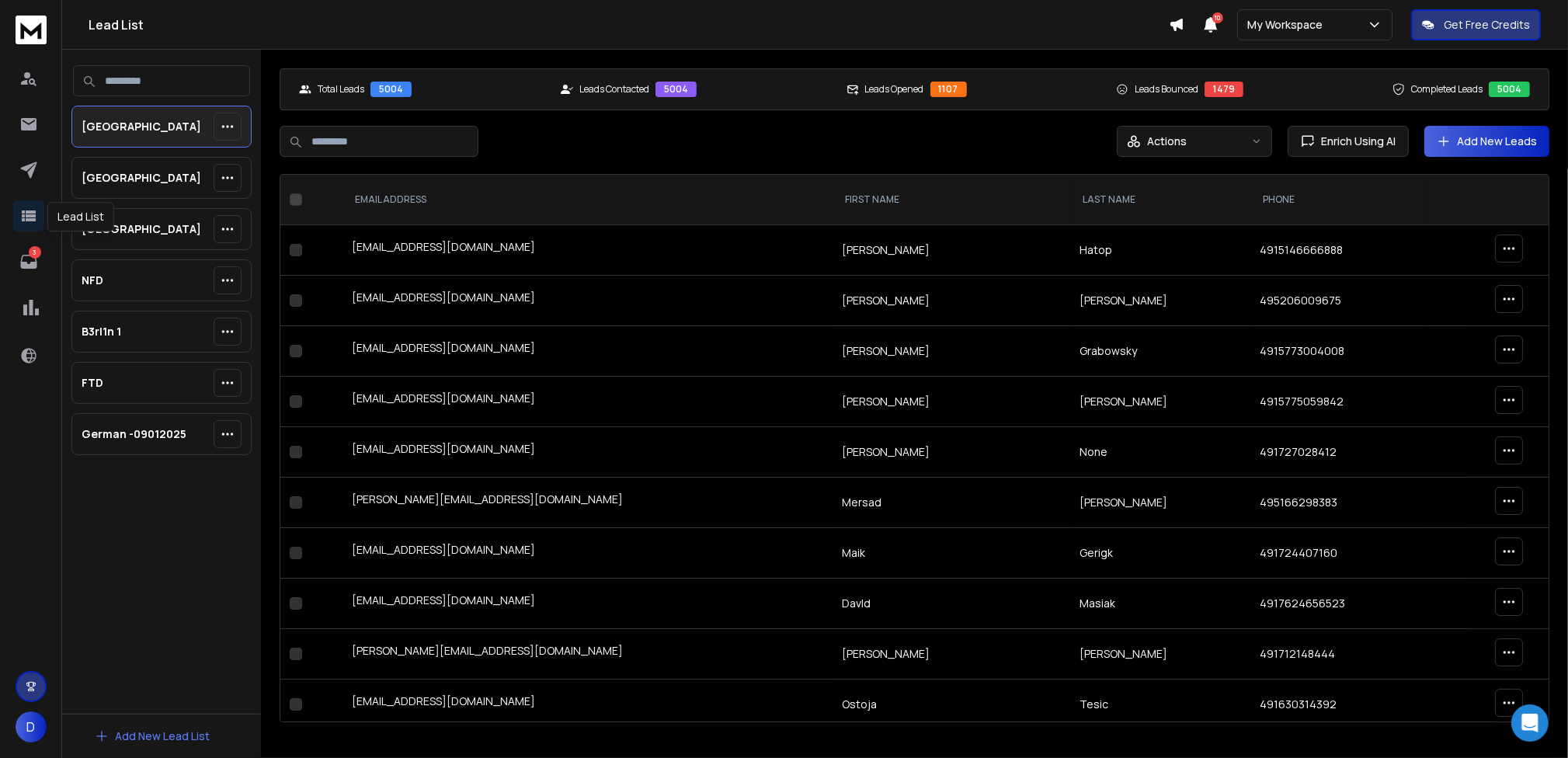
click at [176, 434] on p "German -09012025" at bounding box center [134, 433] width 105 height 15
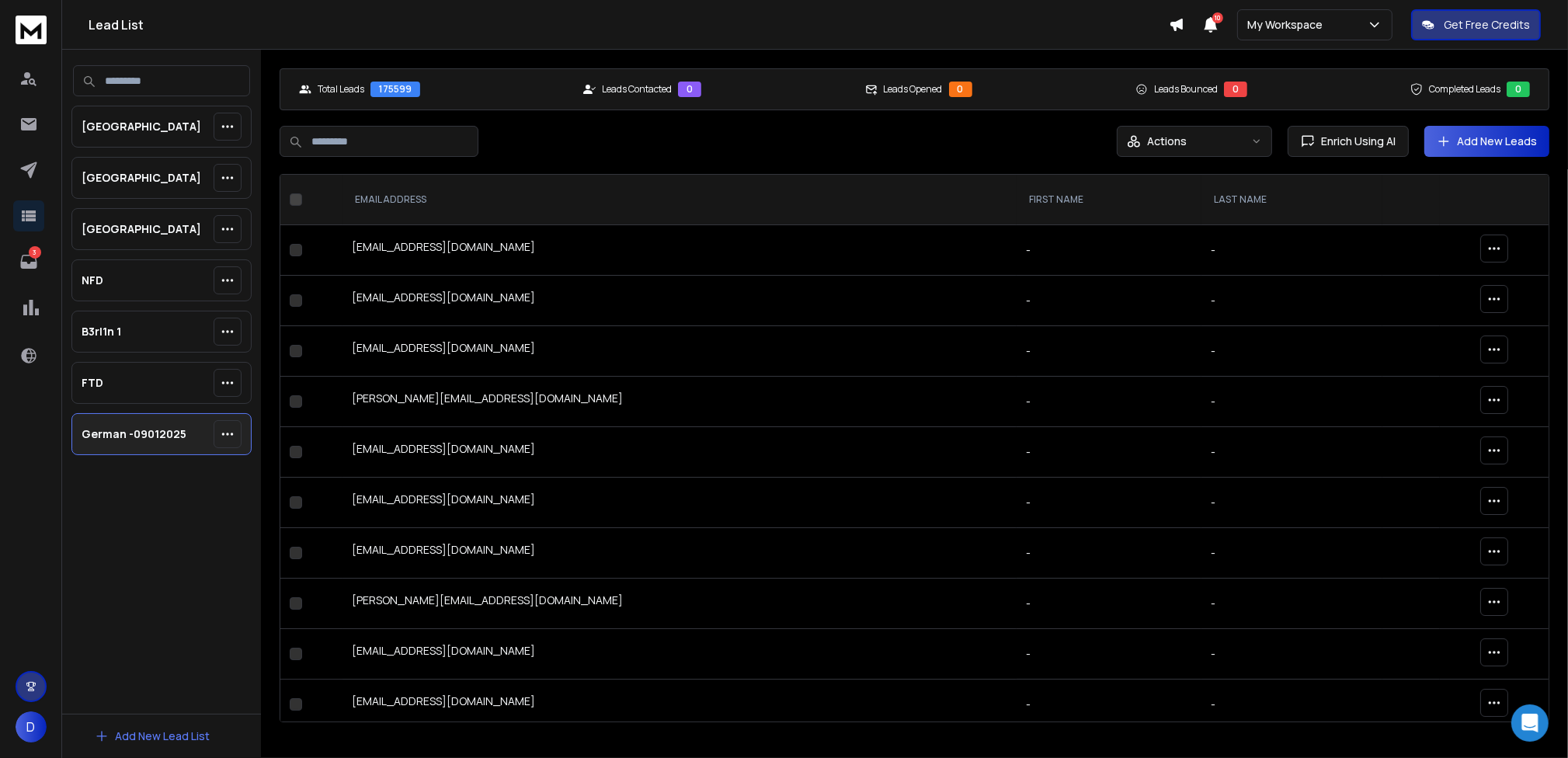
click at [400, 93] on div "175599" at bounding box center [394, 89] width 50 height 15
click at [19, 155] on link at bounding box center [29, 170] width 31 height 31
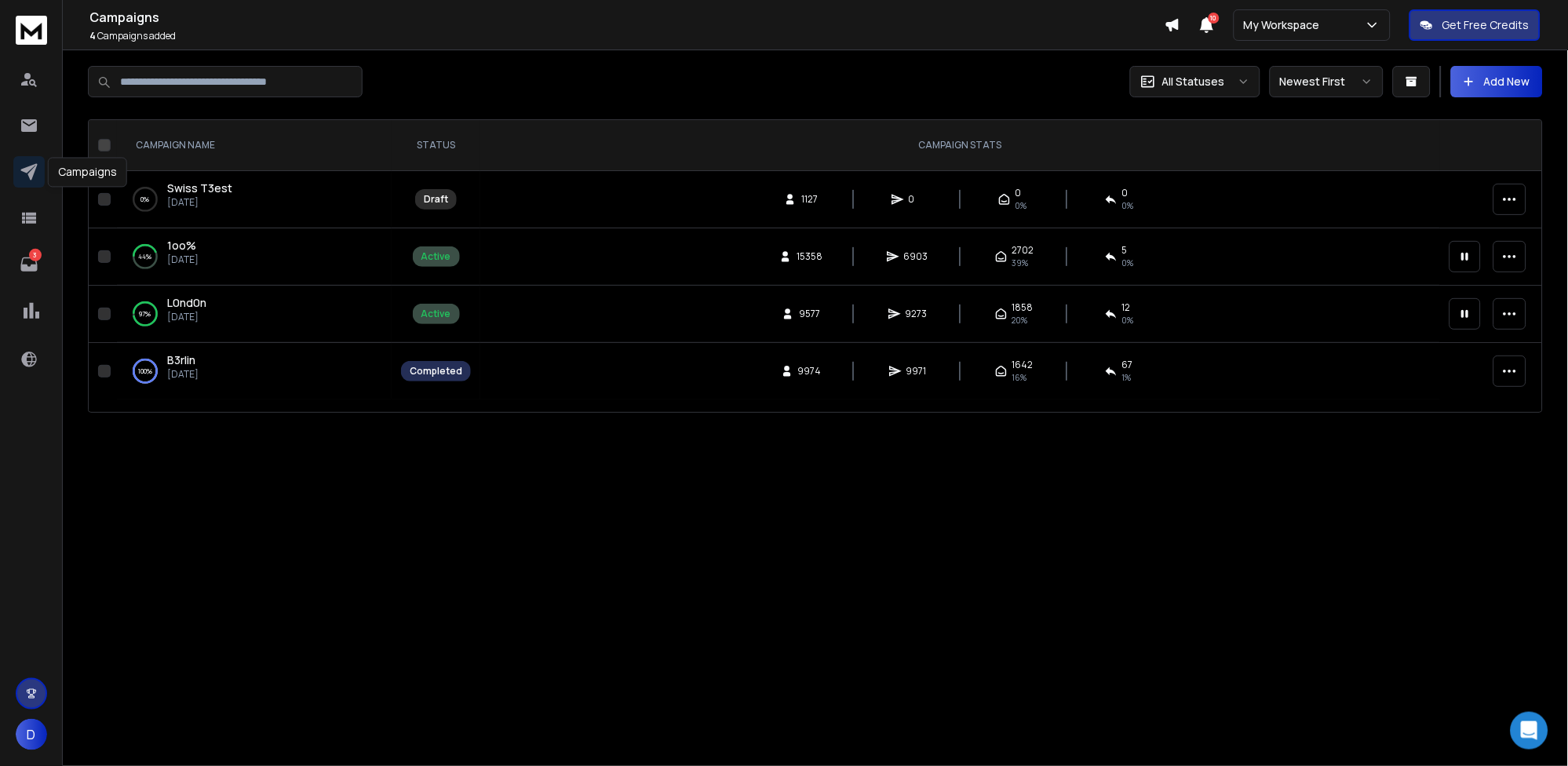
click at [171, 183] on span "Swiss T3est" at bounding box center [199, 188] width 65 height 15
